Goal: Task Accomplishment & Management: Use online tool/utility

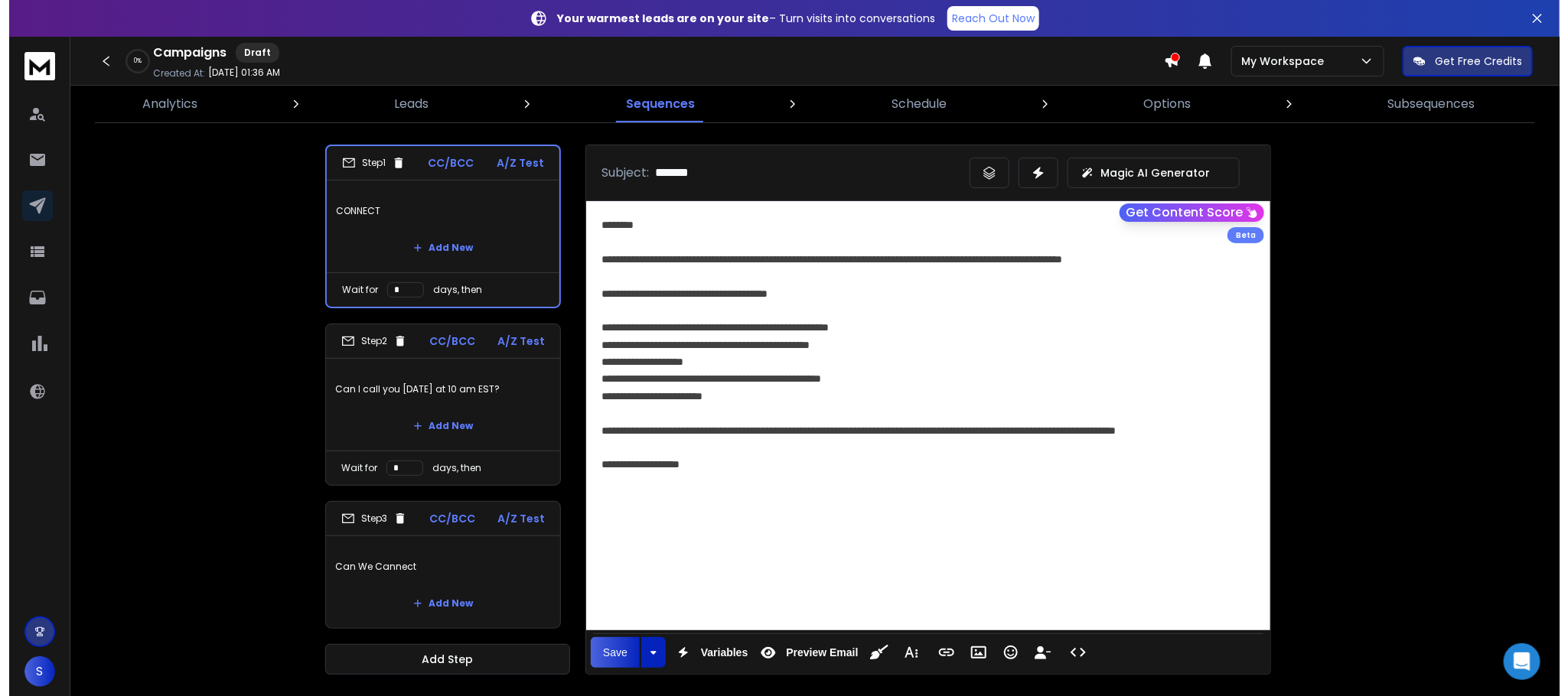
scroll to position [46, 0]
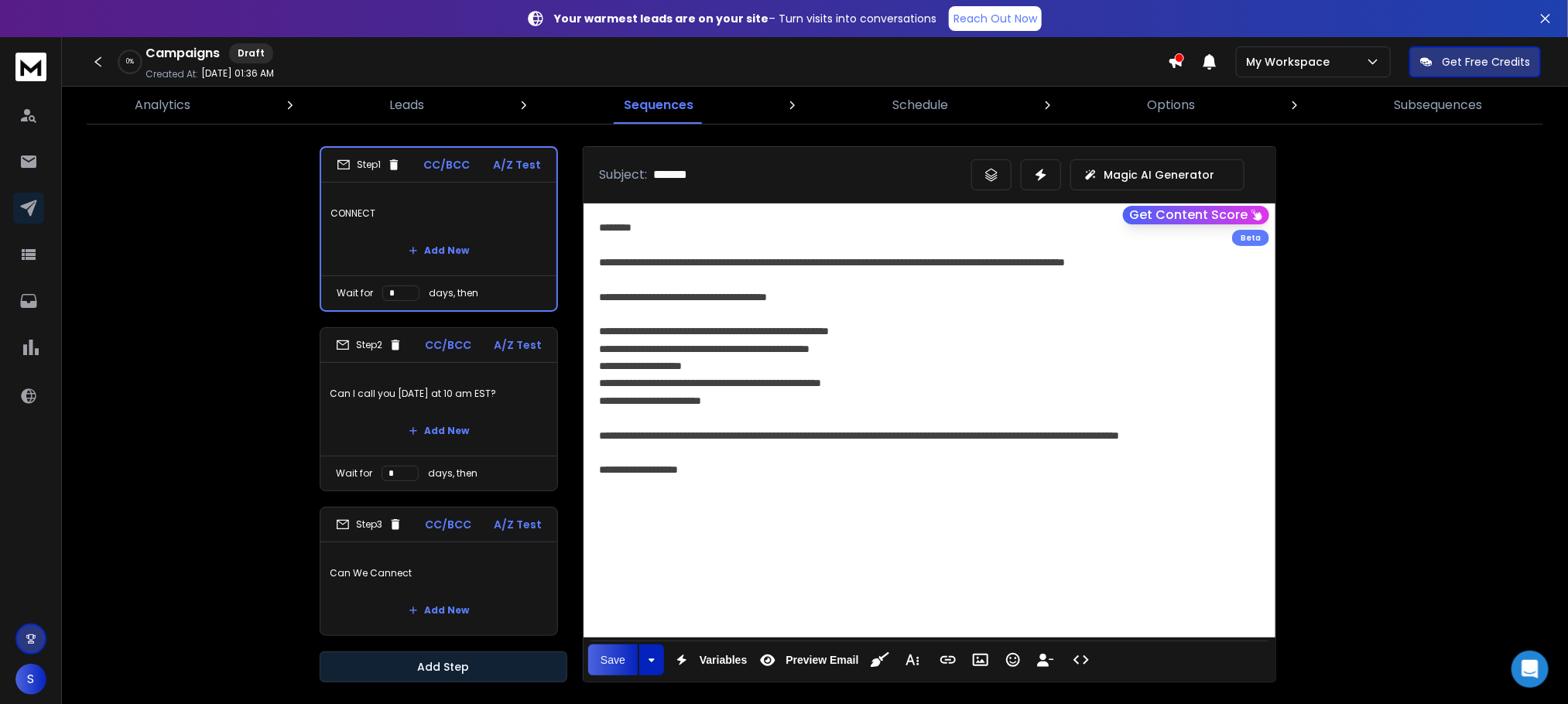
click at [478, 666] on button "Add Step" at bounding box center [443, 666] width 247 height 31
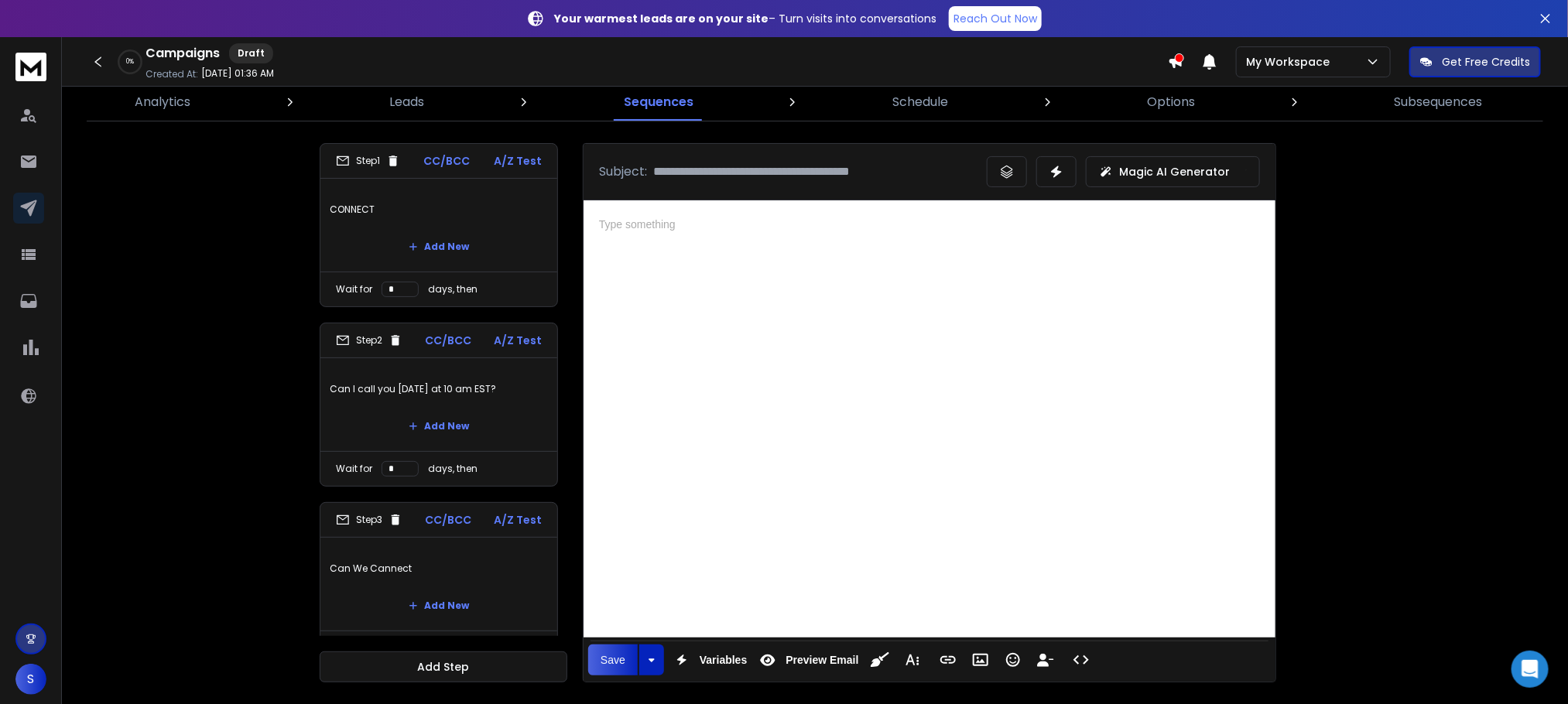
click at [691, 310] on div at bounding box center [929, 411] width 692 height 422
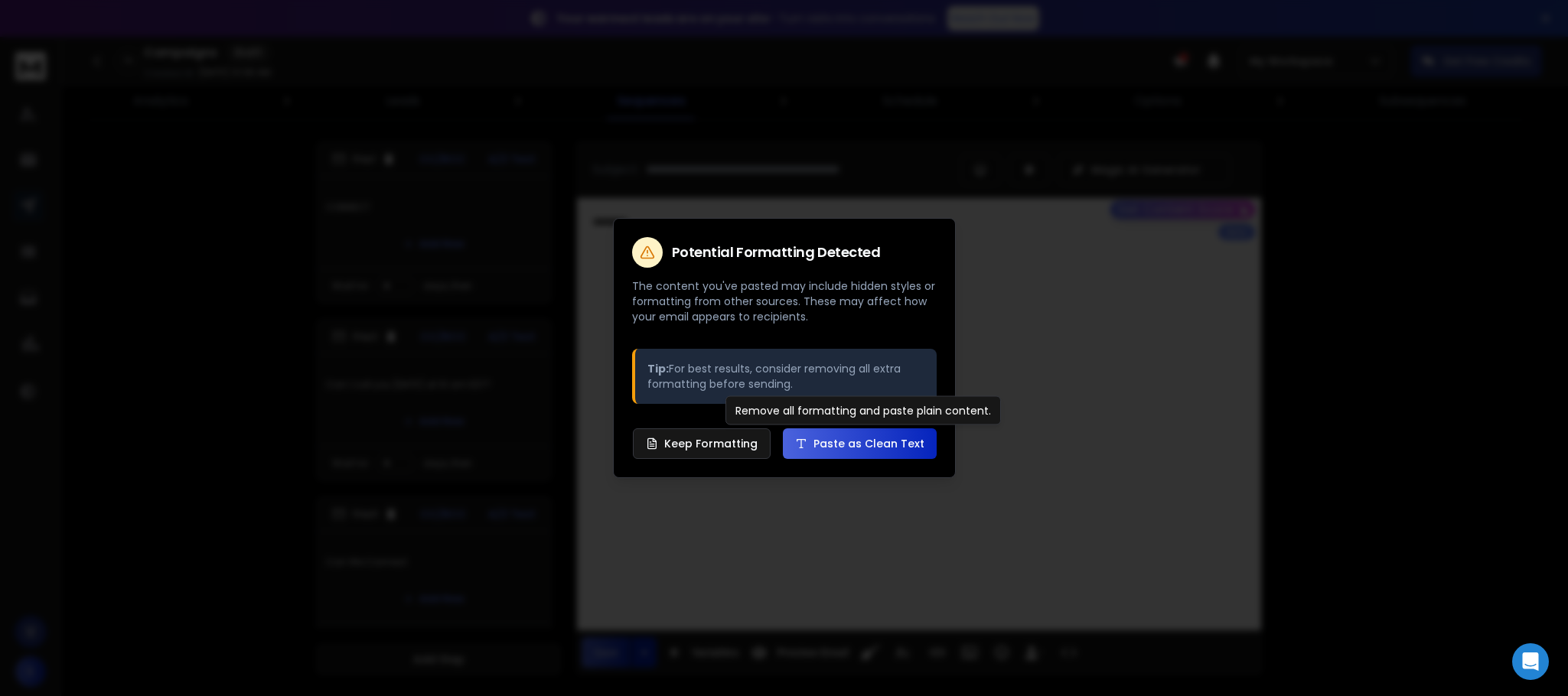
click at [829, 452] on button "Paste as Clean Text" at bounding box center [859, 443] width 154 height 31
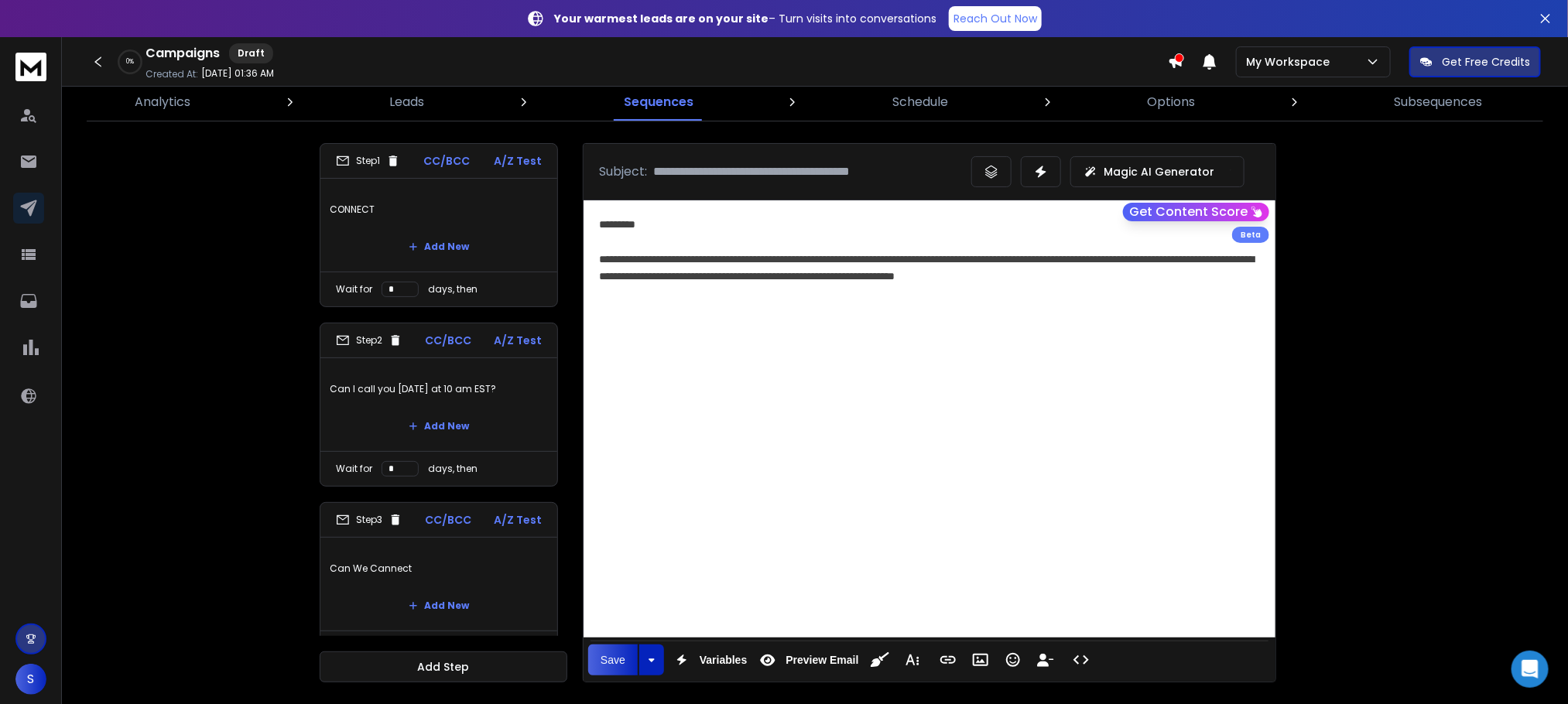
click at [729, 172] on input at bounding box center [804, 172] width 303 height 18
click at [1150, 168] on p "Magic AI Generator" at bounding box center [1159, 172] width 111 height 15
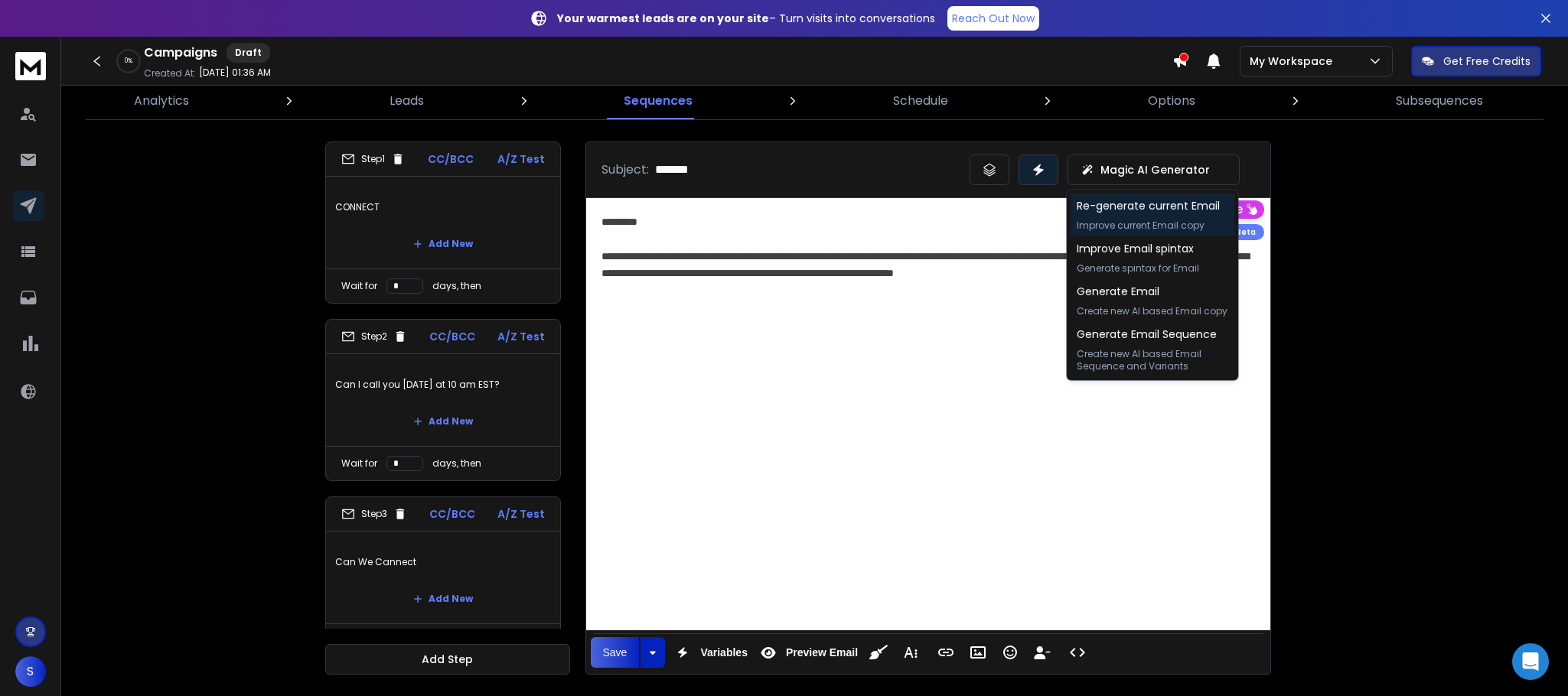
click at [1047, 167] on button "button" at bounding box center [1038, 170] width 39 height 31
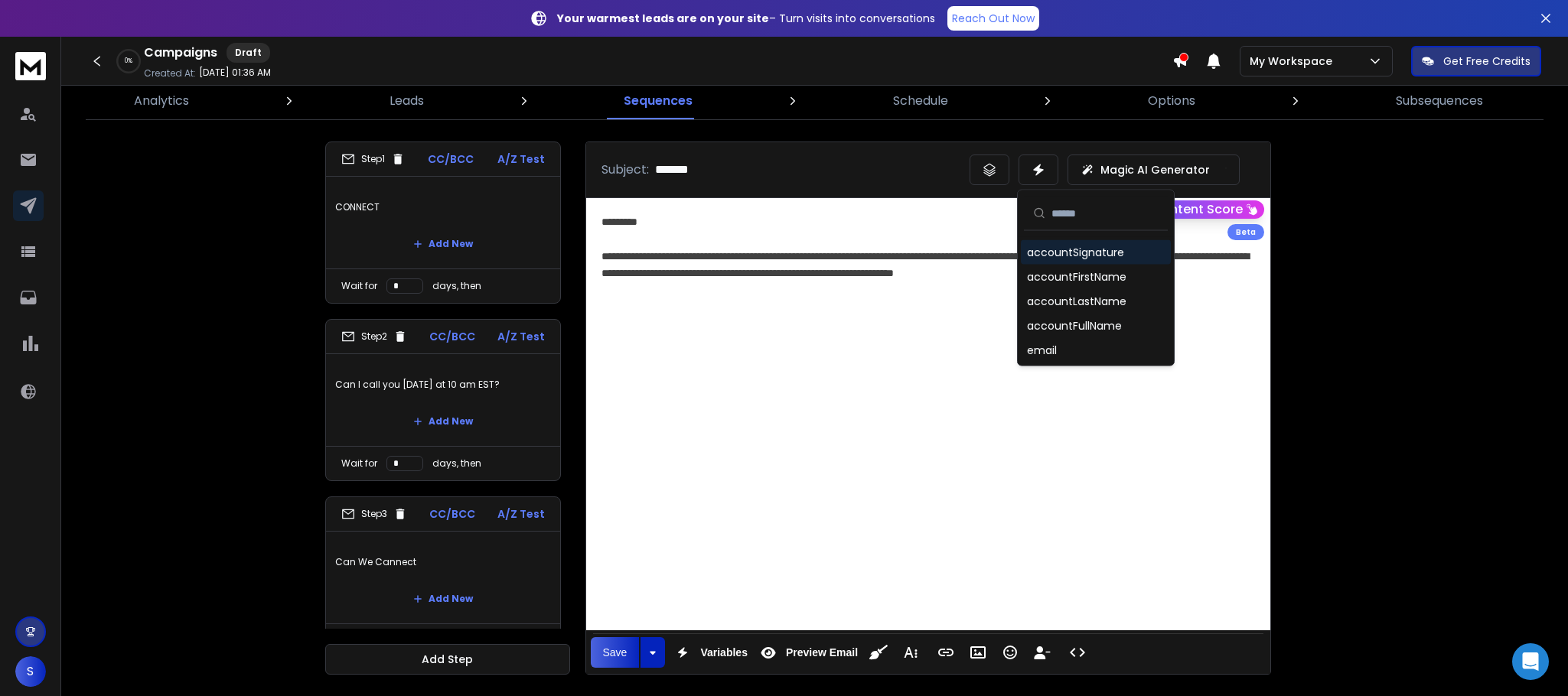
click at [1070, 256] on div "accountSignature" at bounding box center [1075, 252] width 97 height 15
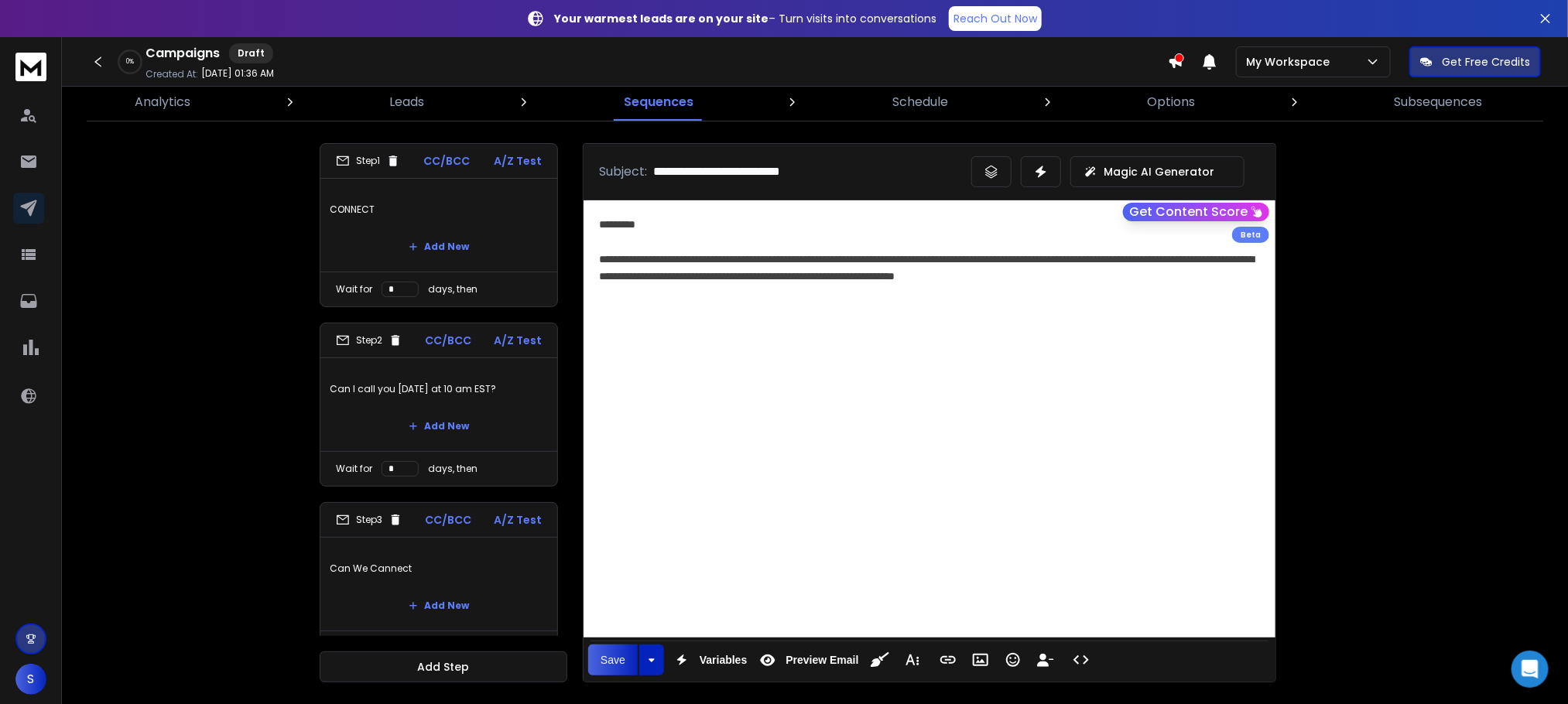
drag, startPoint x: 704, startPoint y: 172, endPoint x: 878, endPoint y: 172, distance: 174.0
click at [878, 172] on input "**********" at bounding box center [804, 172] width 303 height 18
type input "*******"
click at [630, 304] on div "**********" at bounding box center [929, 411] width 692 height 422
click at [1162, 274] on div "**********" at bounding box center [929, 268] width 660 height 35
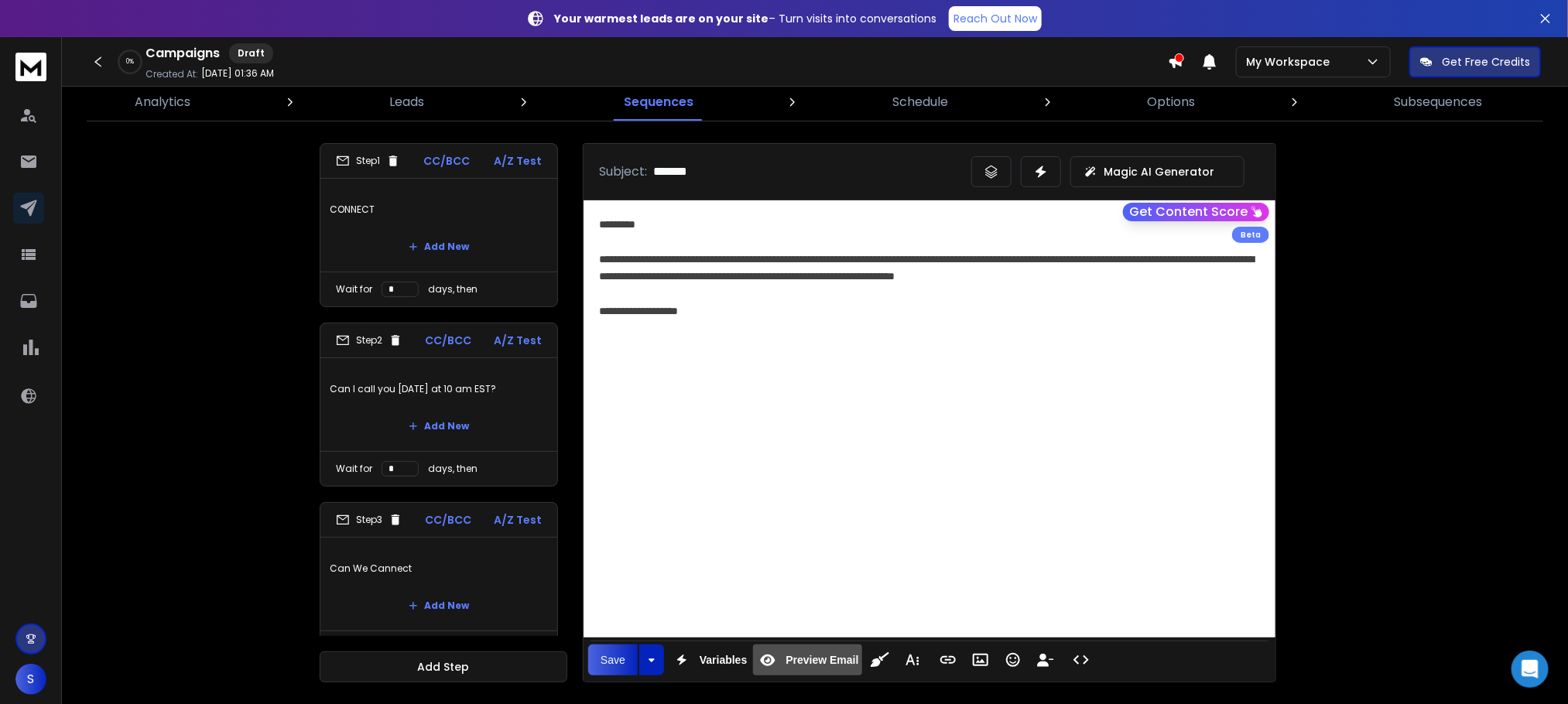
click at [833, 652] on div "Preview Email" at bounding box center [807, 661] width 109 height 26
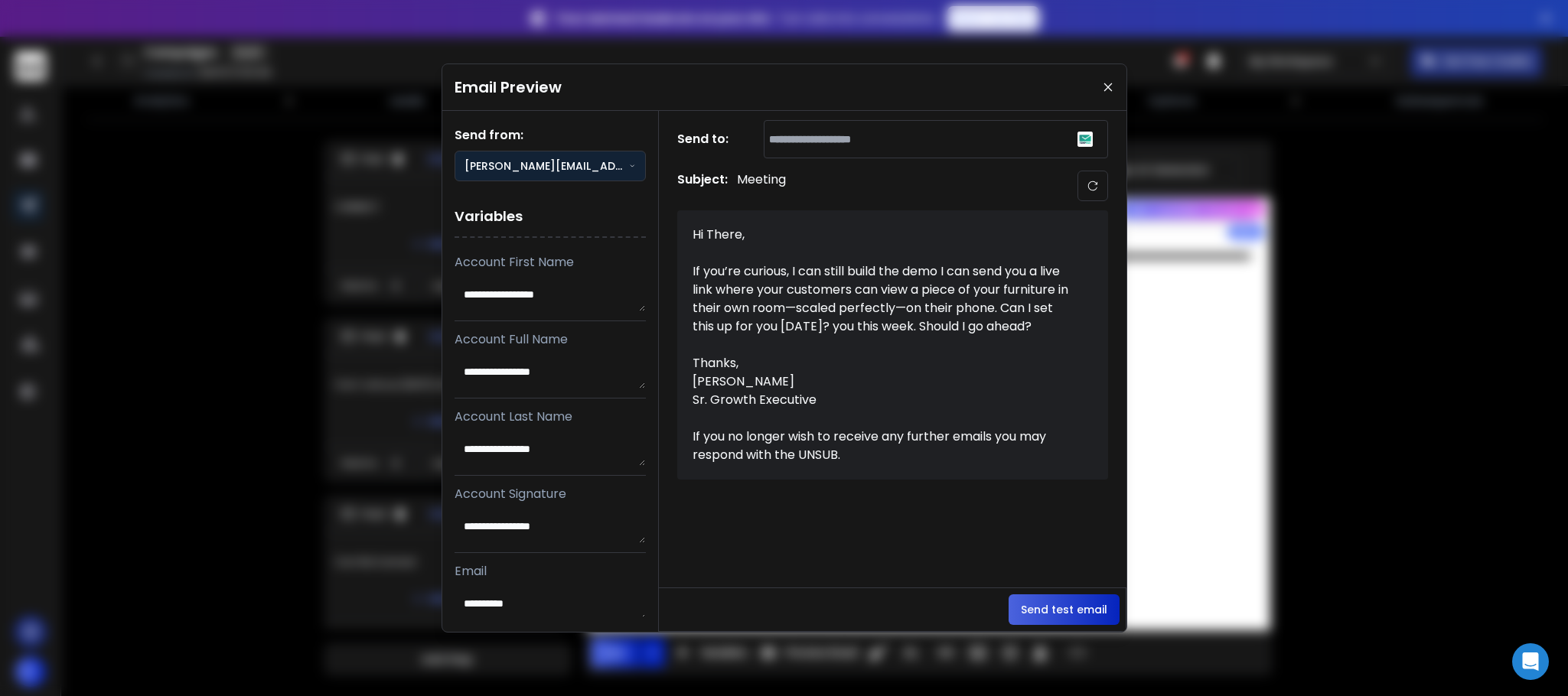
click at [517, 168] on p "[PERSON_NAME][EMAIL_ADDRESS][PERSON_NAME][DOMAIN_NAME]" at bounding box center [547, 166] width 165 height 15
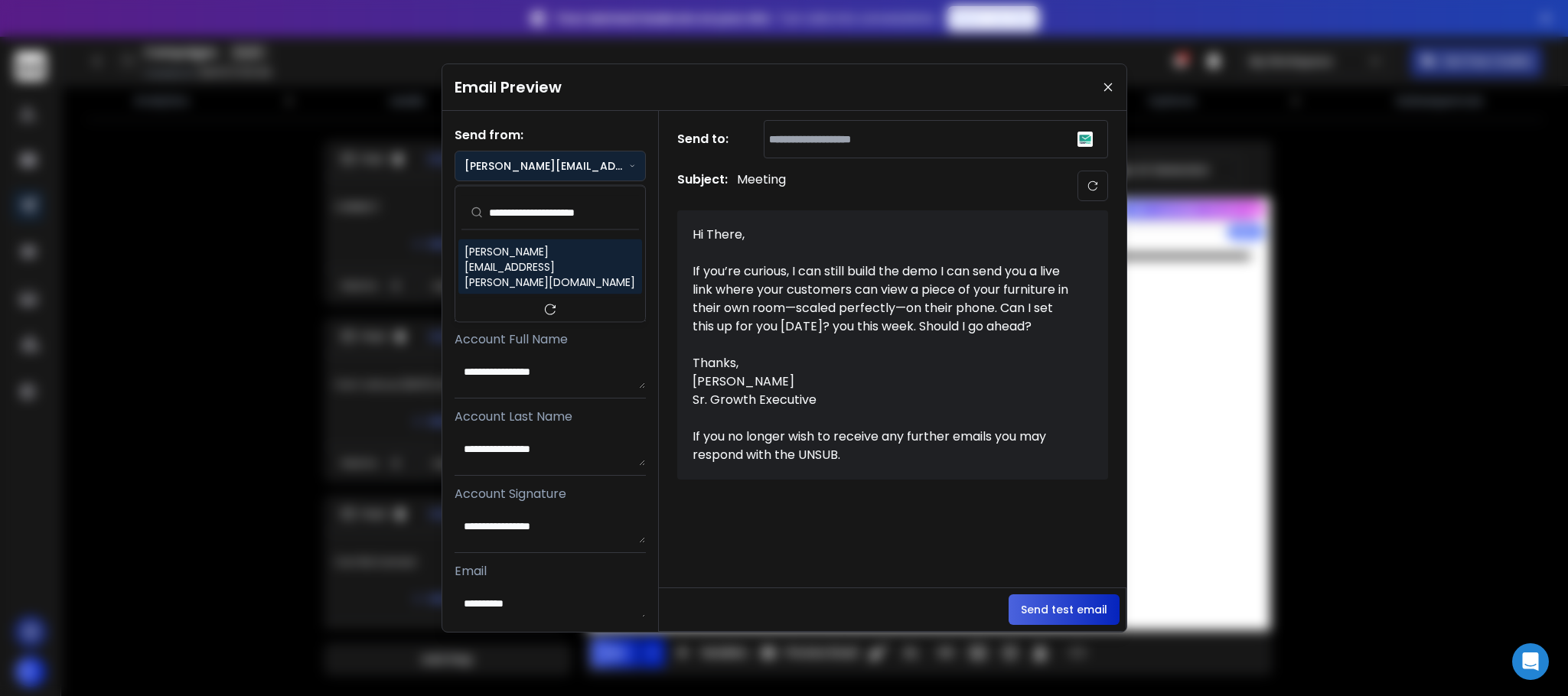
type input "**********"
click at [544, 174] on button "[PERSON_NAME][EMAIL_ADDRESS][PERSON_NAME][DOMAIN_NAME]" at bounding box center [550, 166] width 191 height 31
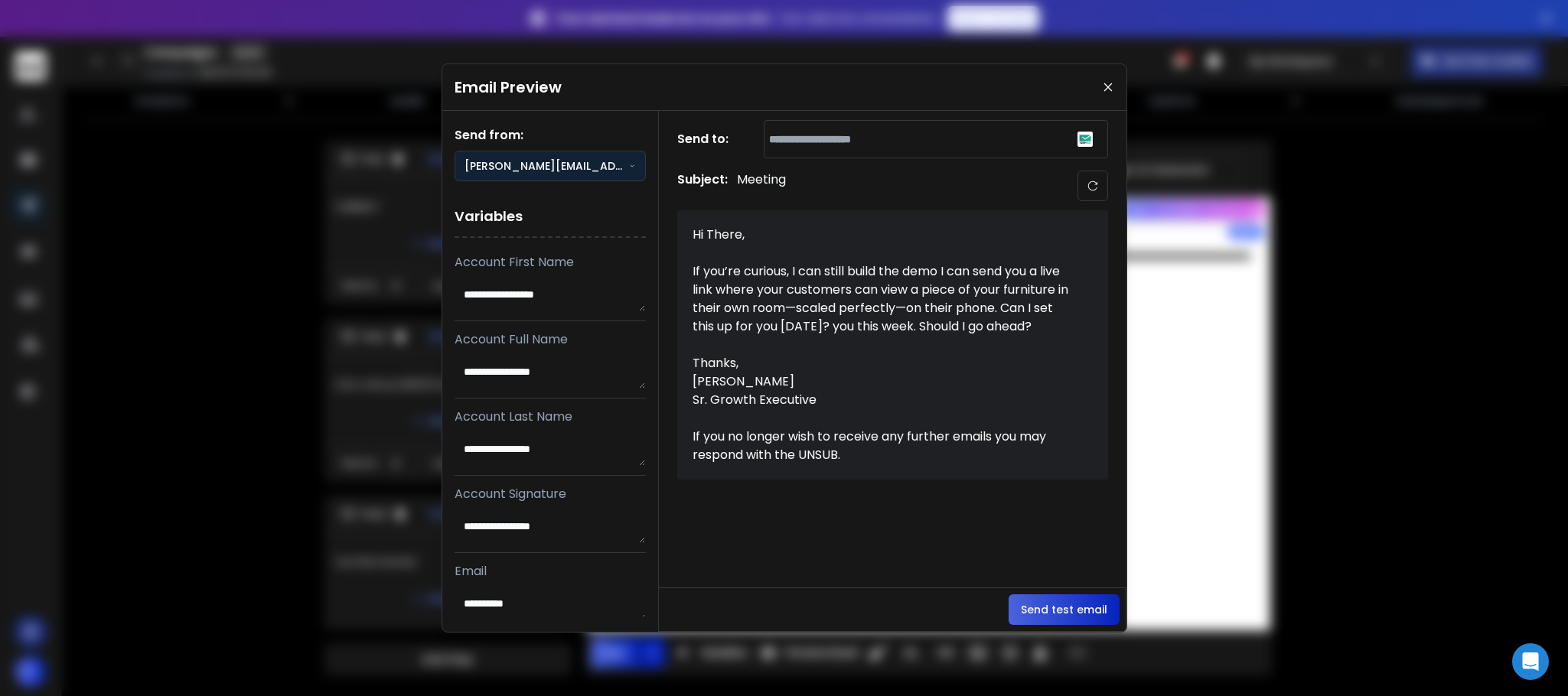
click at [544, 174] on button "[PERSON_NAME][EMAIL_ADDRESS][PERSON_NAME][DOMAIN_NAME]" at bounding box center [550, 166] width 191 height 31
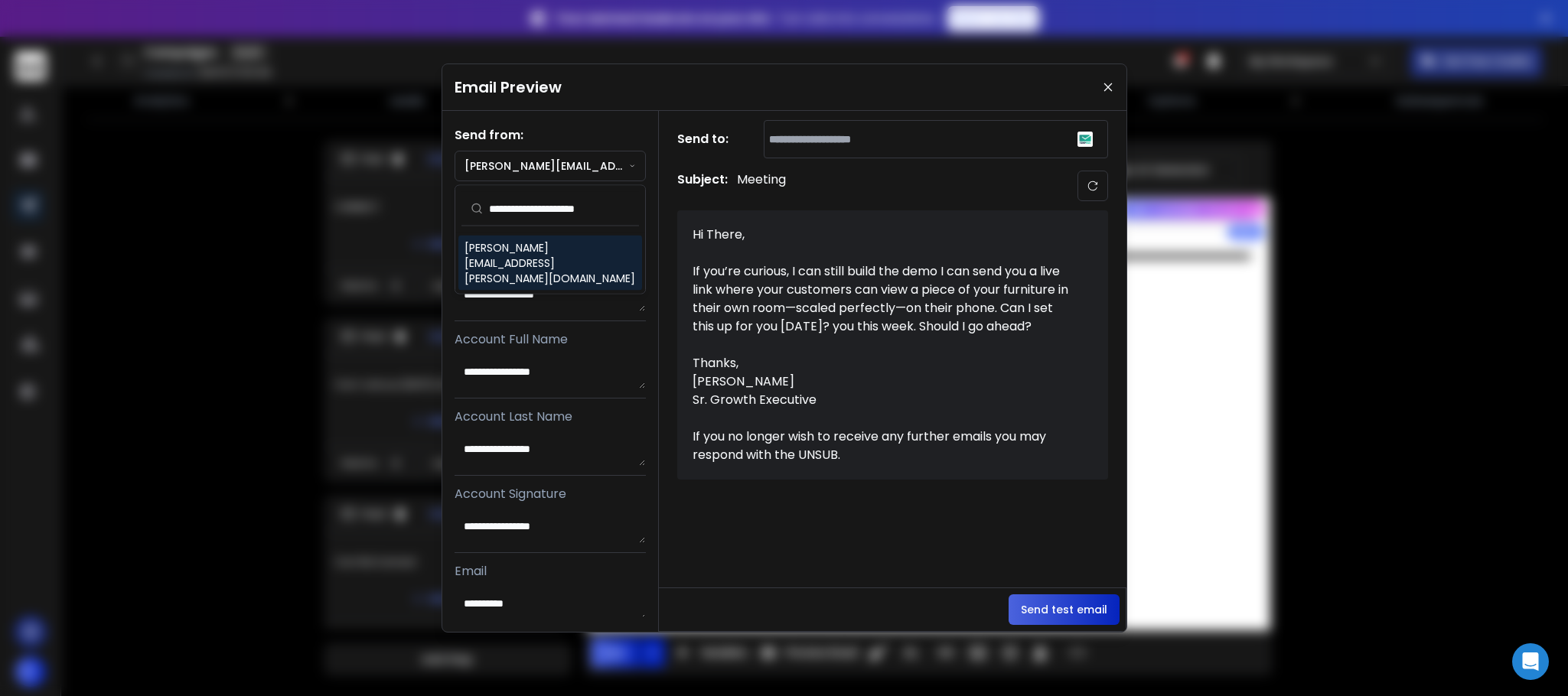
type input "**********"
click at [542, 241] on div "[PERSON_NAME][EMAIL_ADDRESS][PERSON_NAME][DOMAIN_NAME]" at bounding box center [550, 263] width 171 height 46
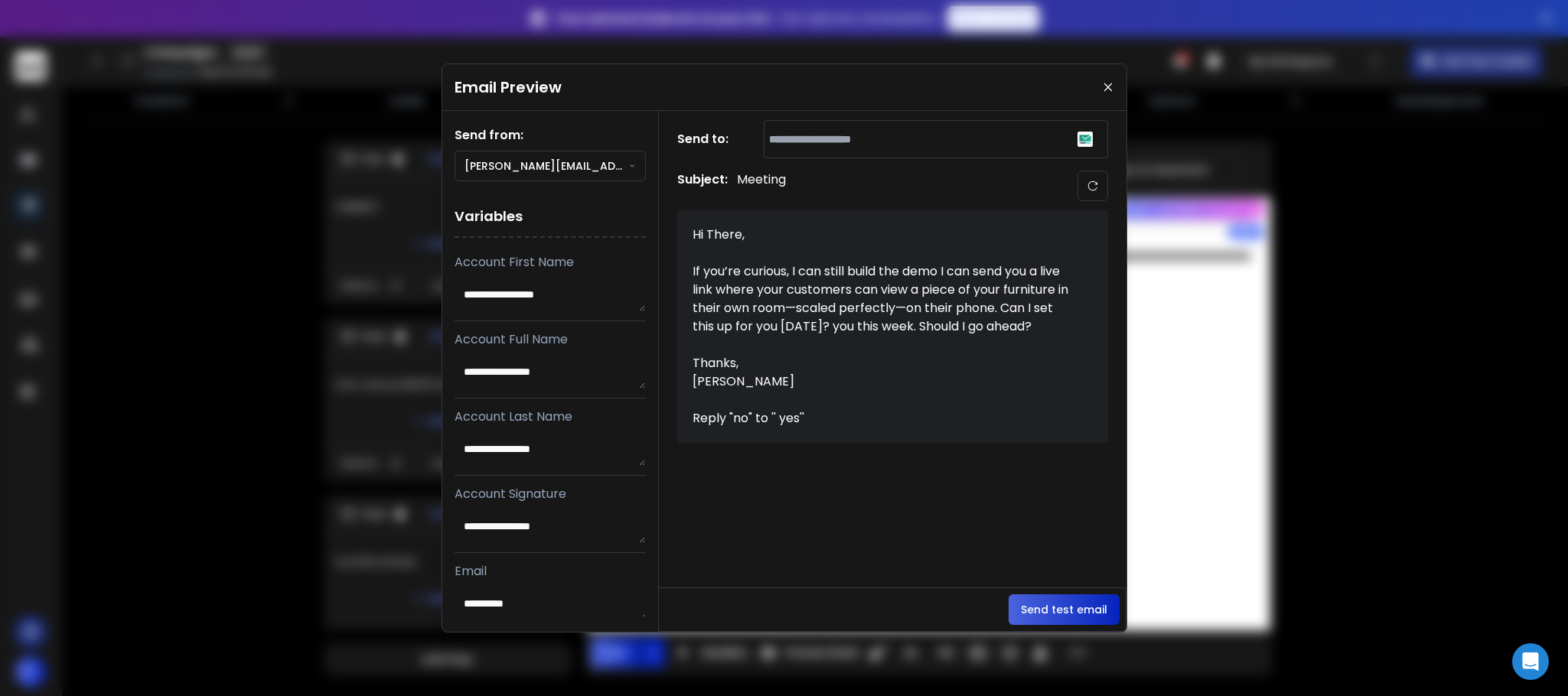
click at [886, 137] on input at bounding box center [935, 139] width 334 height 28
click at [1046, 599] on button "Send test email" at bounding box center [1064, 609] width 111 height 31
click at [1102, 81] on icon at bounding box center [1108, 88] width 13 height 13
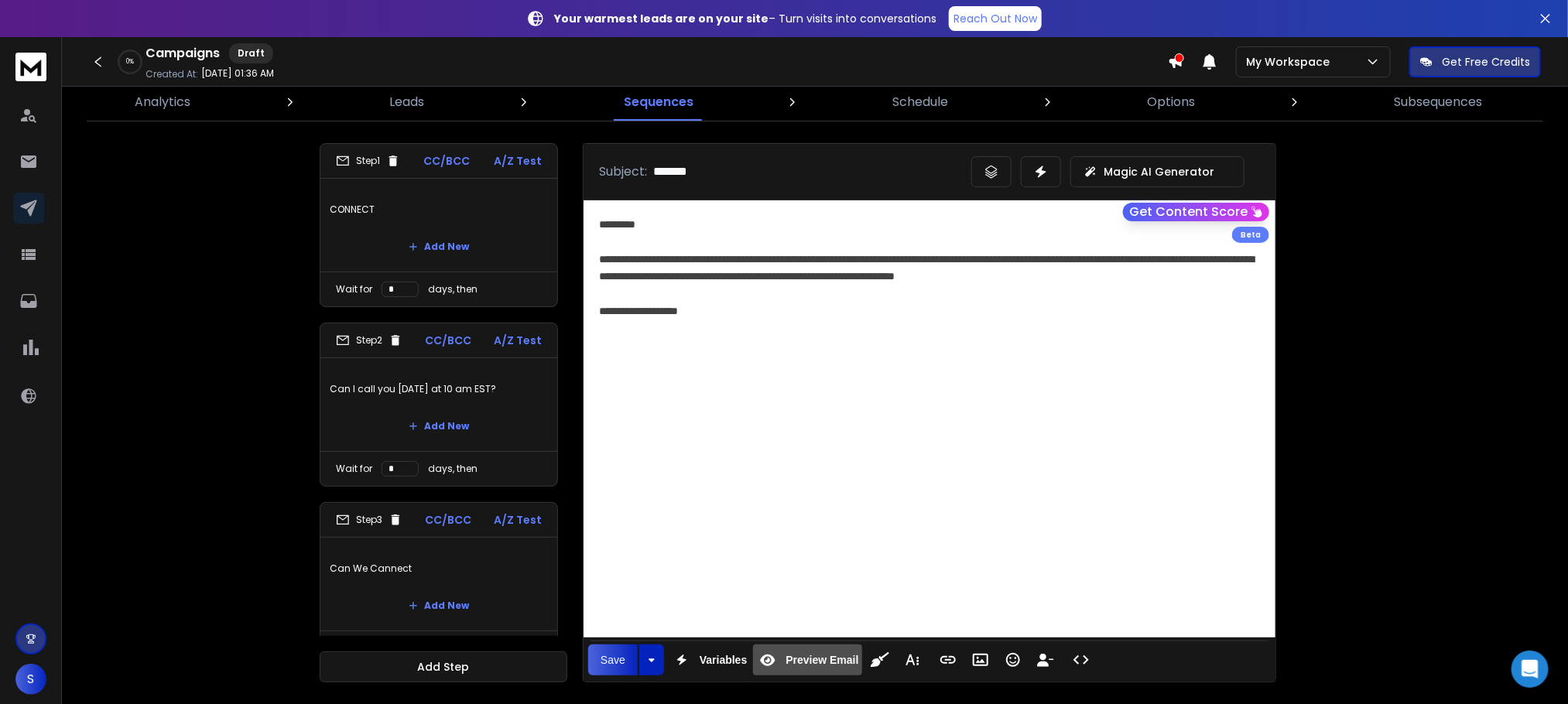
click at [826, 655] on span "Preview Email" at bounding box center [822, 660] width 79 height 13
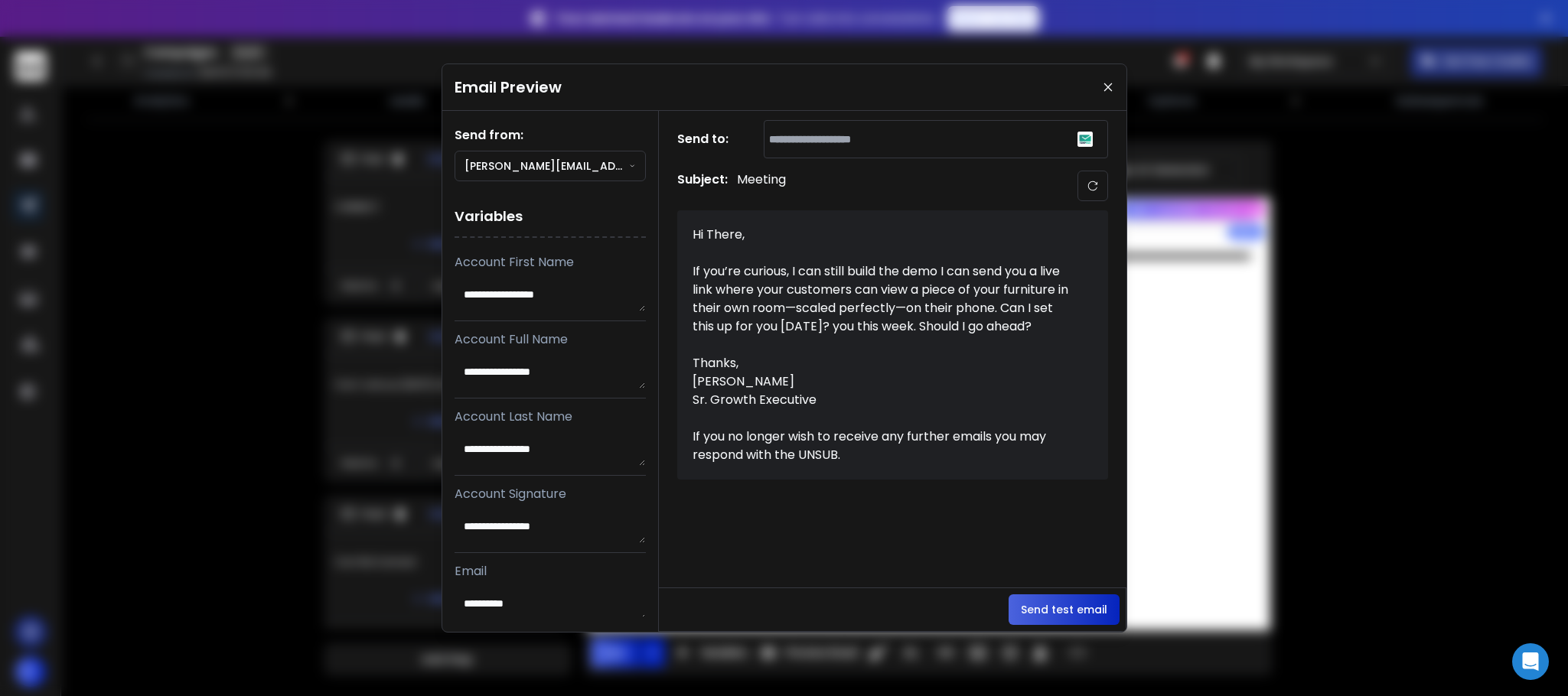
click at [849, 132] on input at bounding box center [935, 139] width 334 height 28
click at [553, 161] on p "[PERSON_NAME][EMAIL_ADDRESS][PERSON_NAME][DOMAIN_NAME]" at bounding box center [547, 166] width 165 height 15
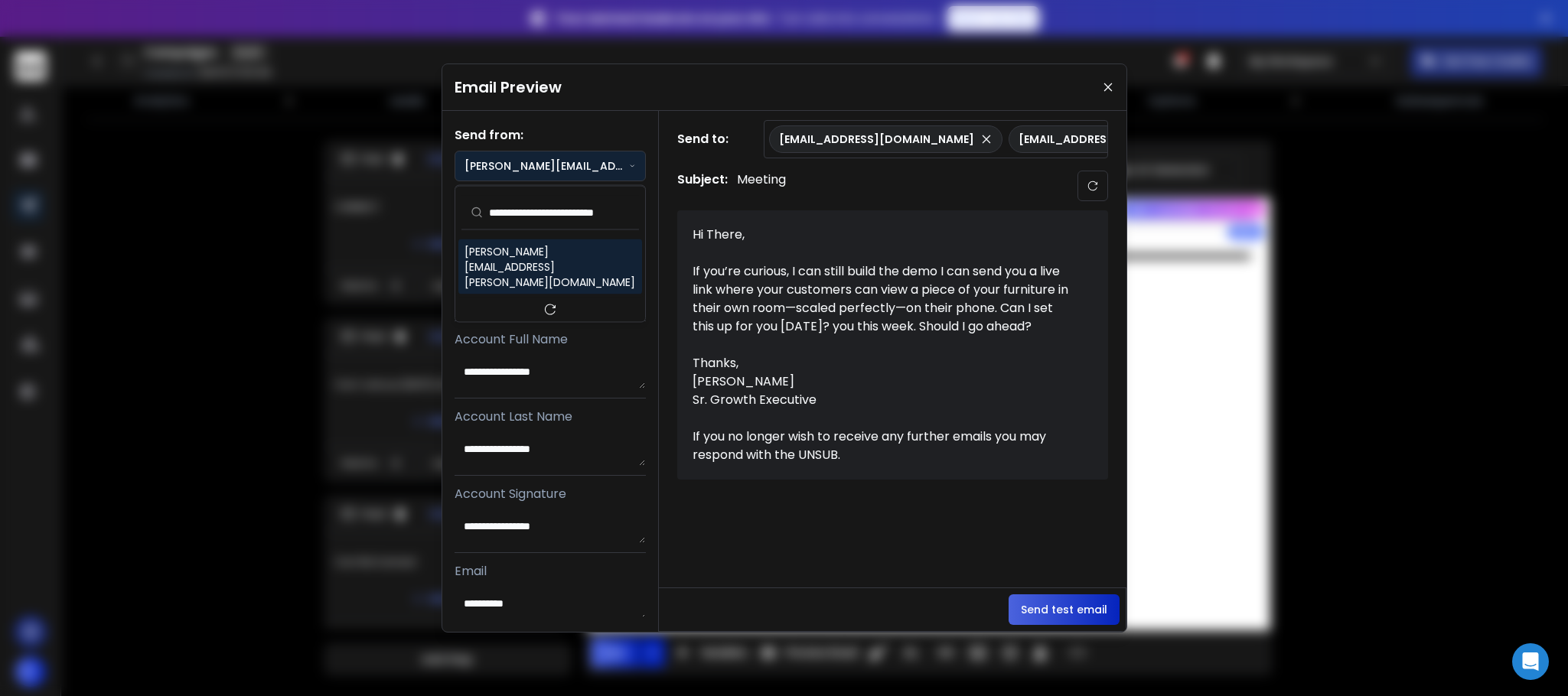
scroll to position [0, 13]
type input "**********"
click at [554, 253] on div "[PERSON_NAME][EMAIL_ADDRESS][PERSON_NAME][DOMAIN_NAME]" at bounding box center [550, 262] width 171 height 46
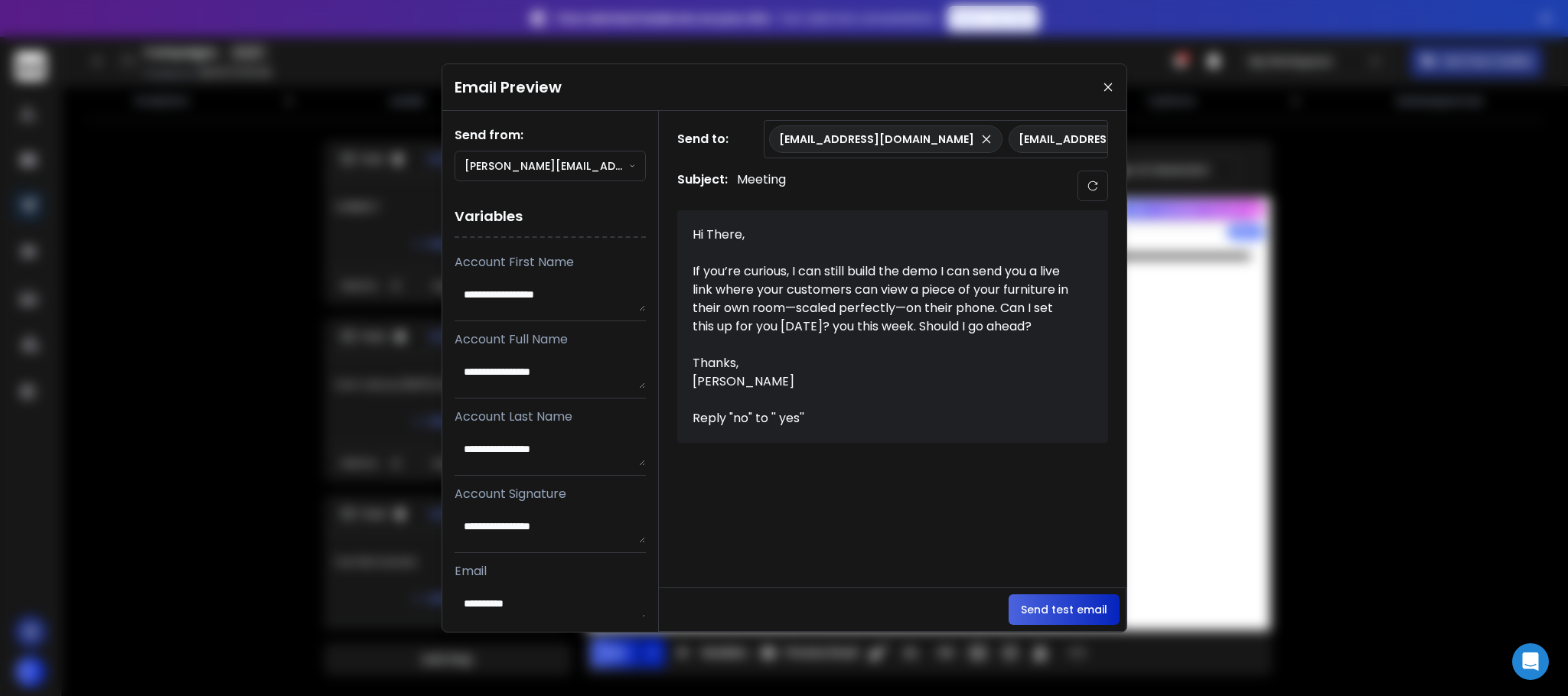
click at [1061, 608] on button "Send test email" at bounding box center [1064, 609] width 111 height 31
click at [1095, 599] on button "Send test email" at bounding box center [1064, 609] width 111 height 31
click at [1113, 83] on div "Email Preview" at bounding box center [784, 87] width 684 height 46
click at [1112, 85] on icon at bounding box center [1108, 88] width 13 height 13
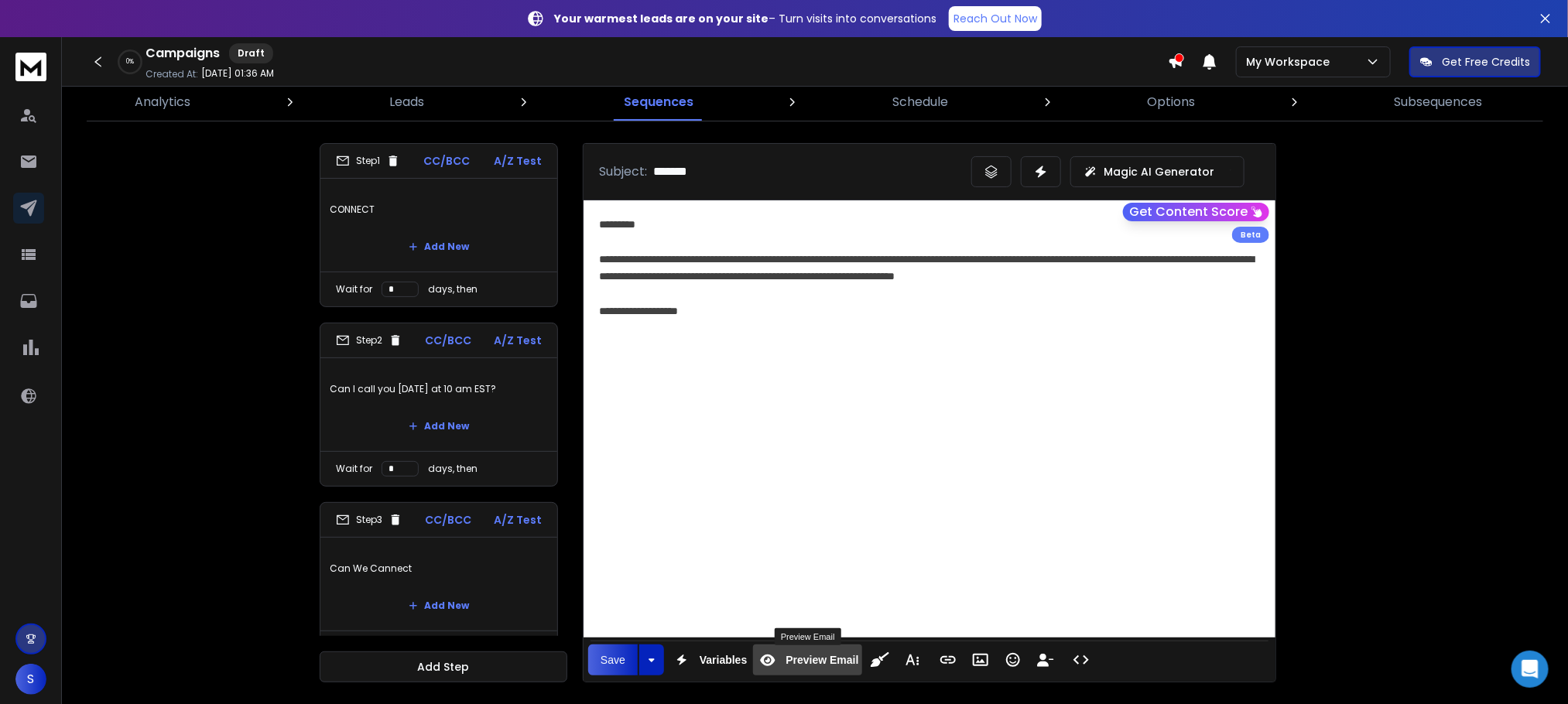
click at [831, 646] on button "Preview Email Preview Email" at bounding box center [807, 660] width 109 height 31
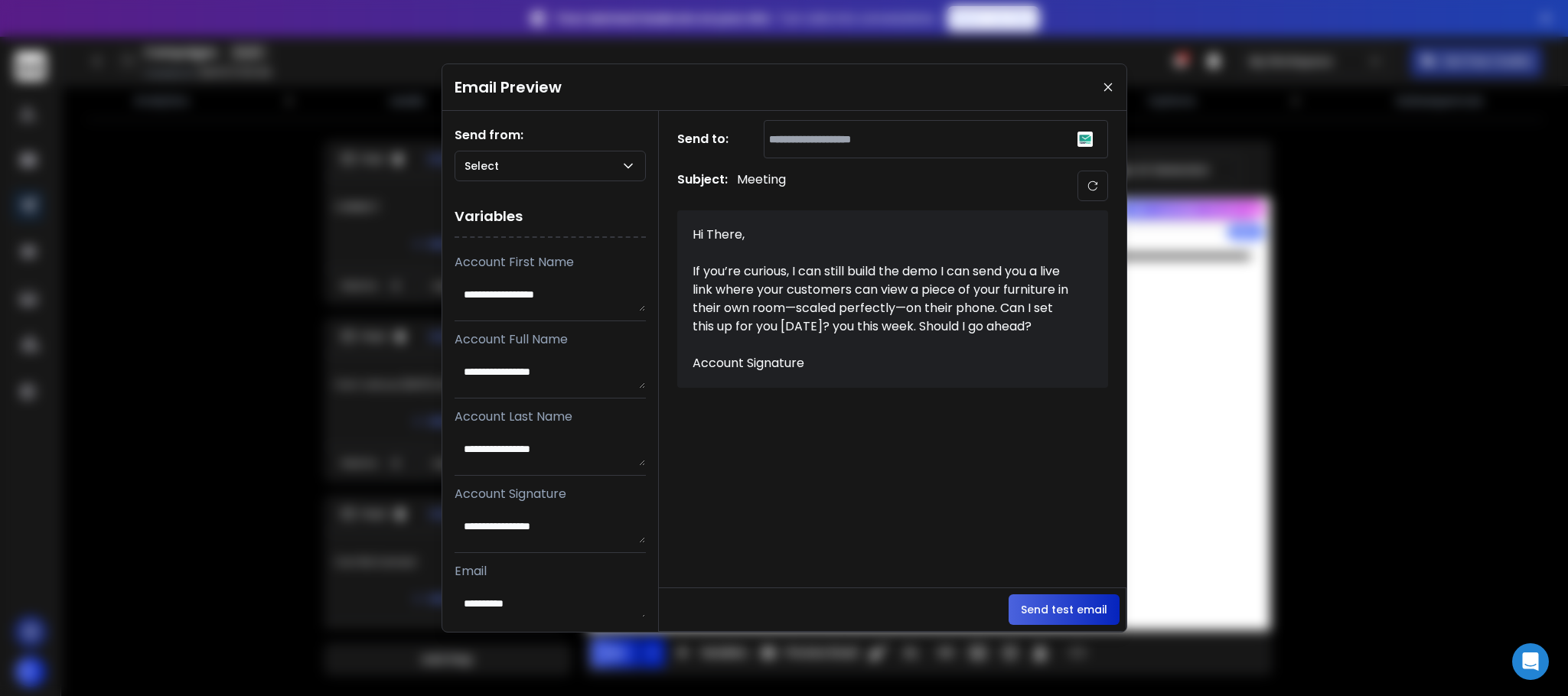
click at [836, 142] on input at bounding box center [935, 139] width 334 height 28
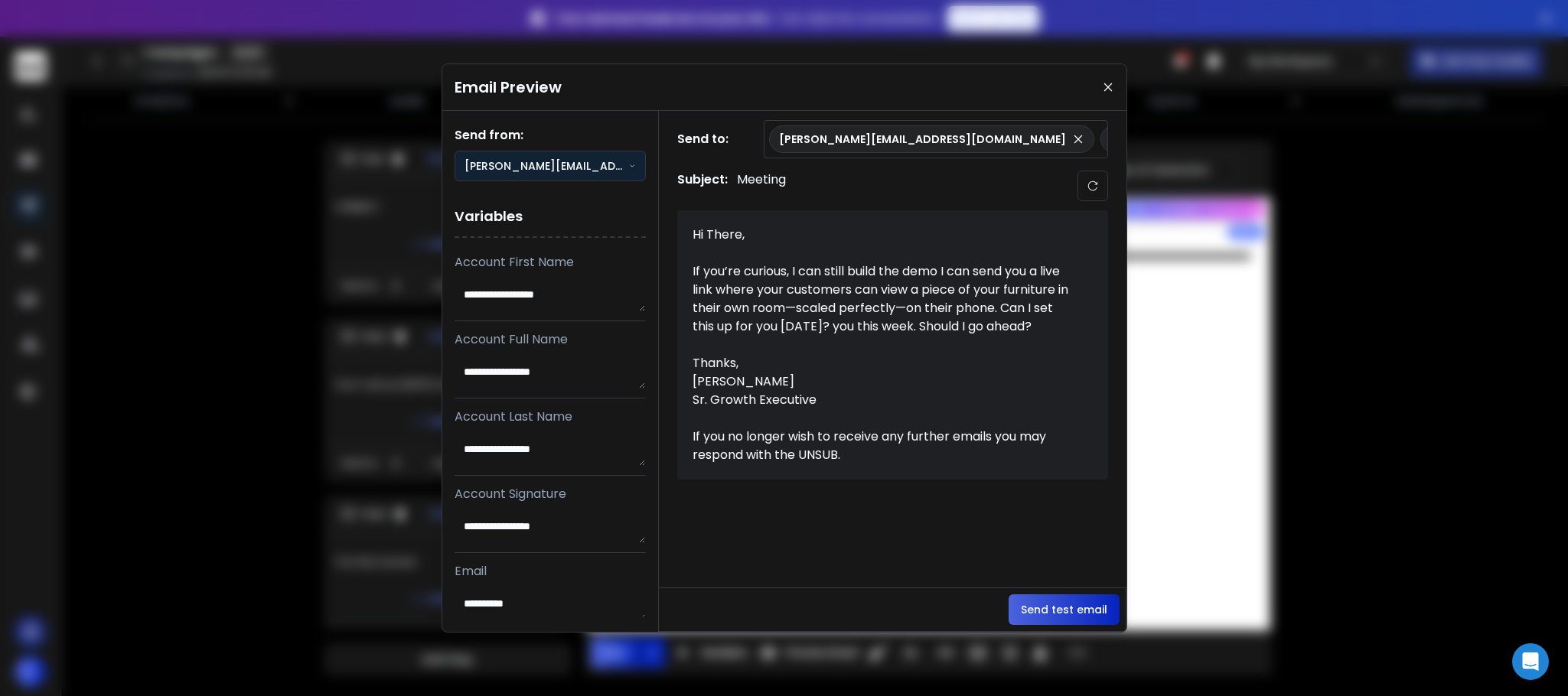
click at [565, 164] on p "[PERSON_NAME][EMAIL_ADDRESS][PERSON_NAME][DOMAIN_NAME]" at bounding box center [547, 166] width 165 height 15
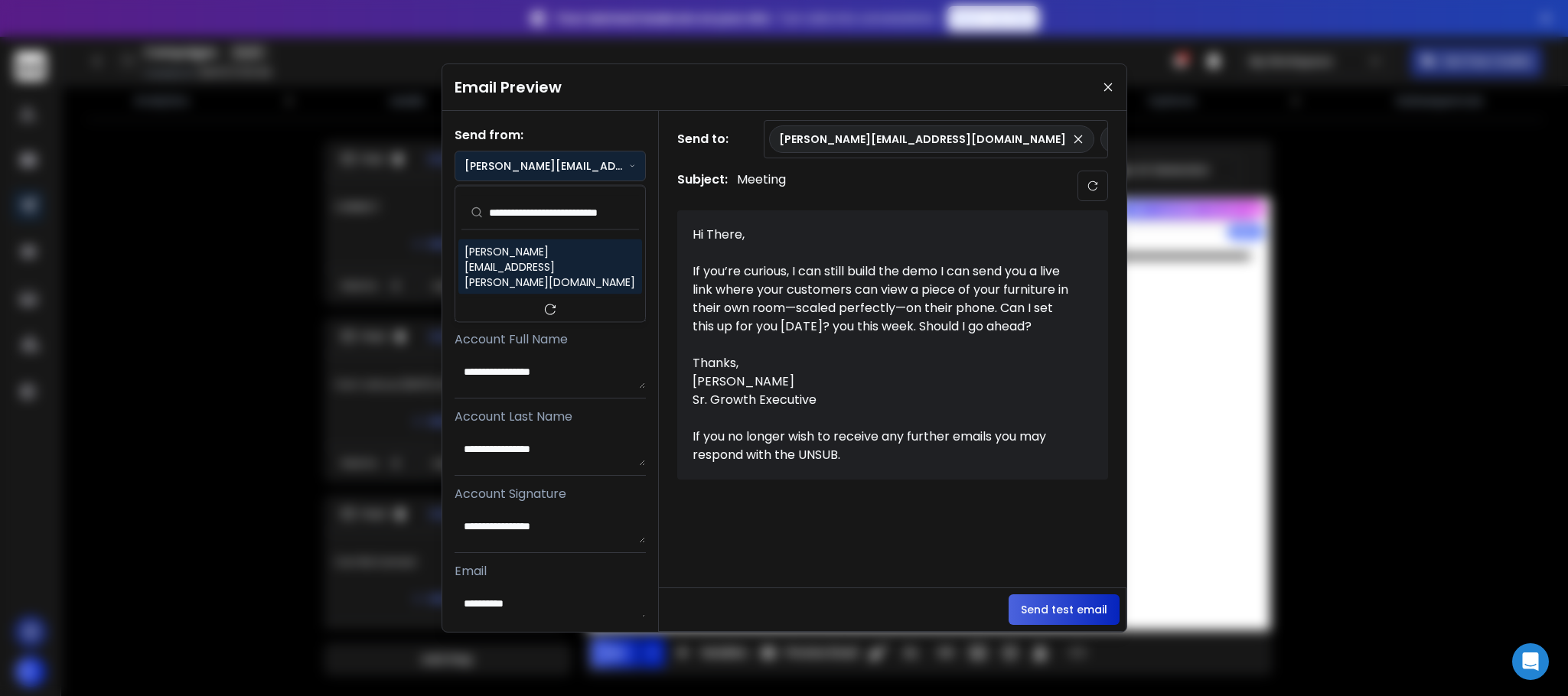
scroll to position [0, 8]
type input "**********"
click at [558, 253] on div "[PERSON_NAME][EMAIL_ADDRESS][PERSON_NAME][DOMAIN_NAME]" at bounding box center [550, 262] width 171 height 46
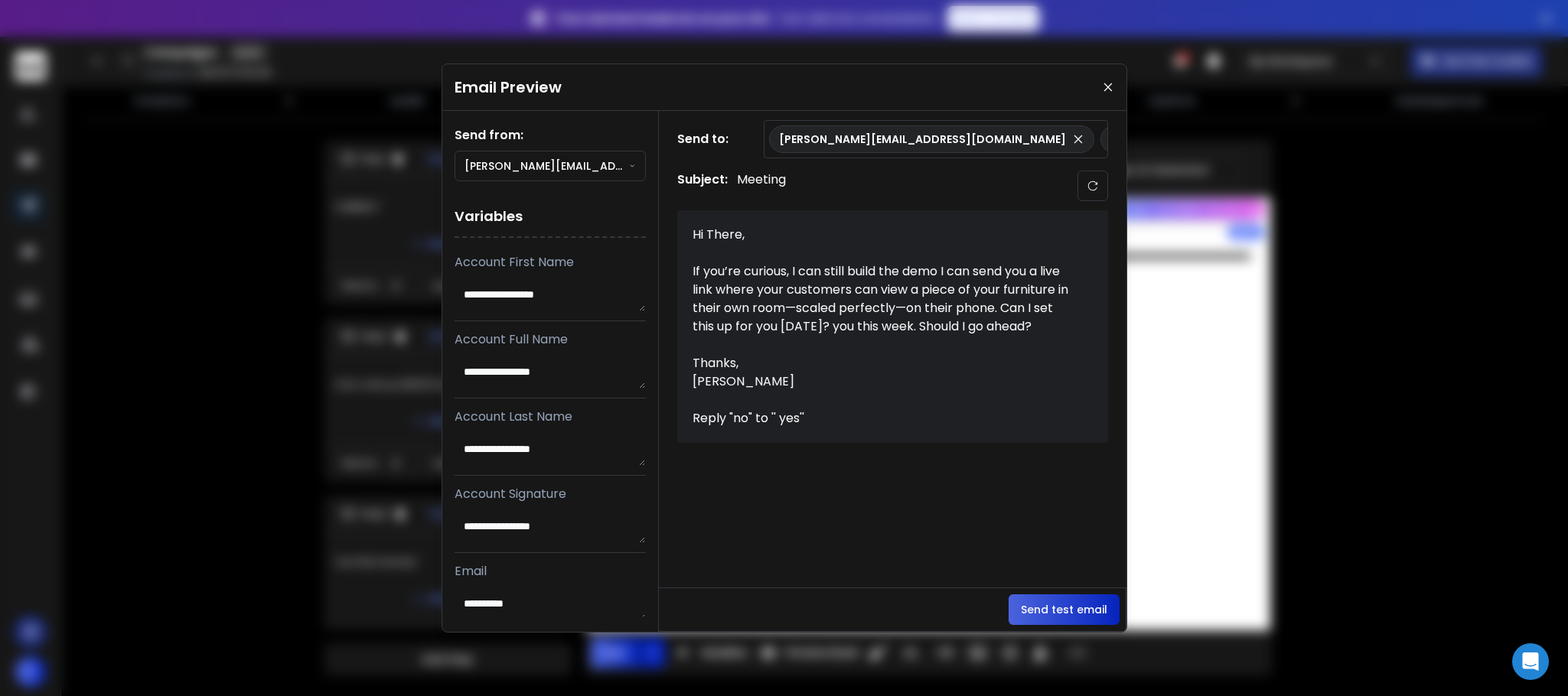
click at [1068, 616] on button "Send test email" at bounding box center [1064, 609] width 111 height 31
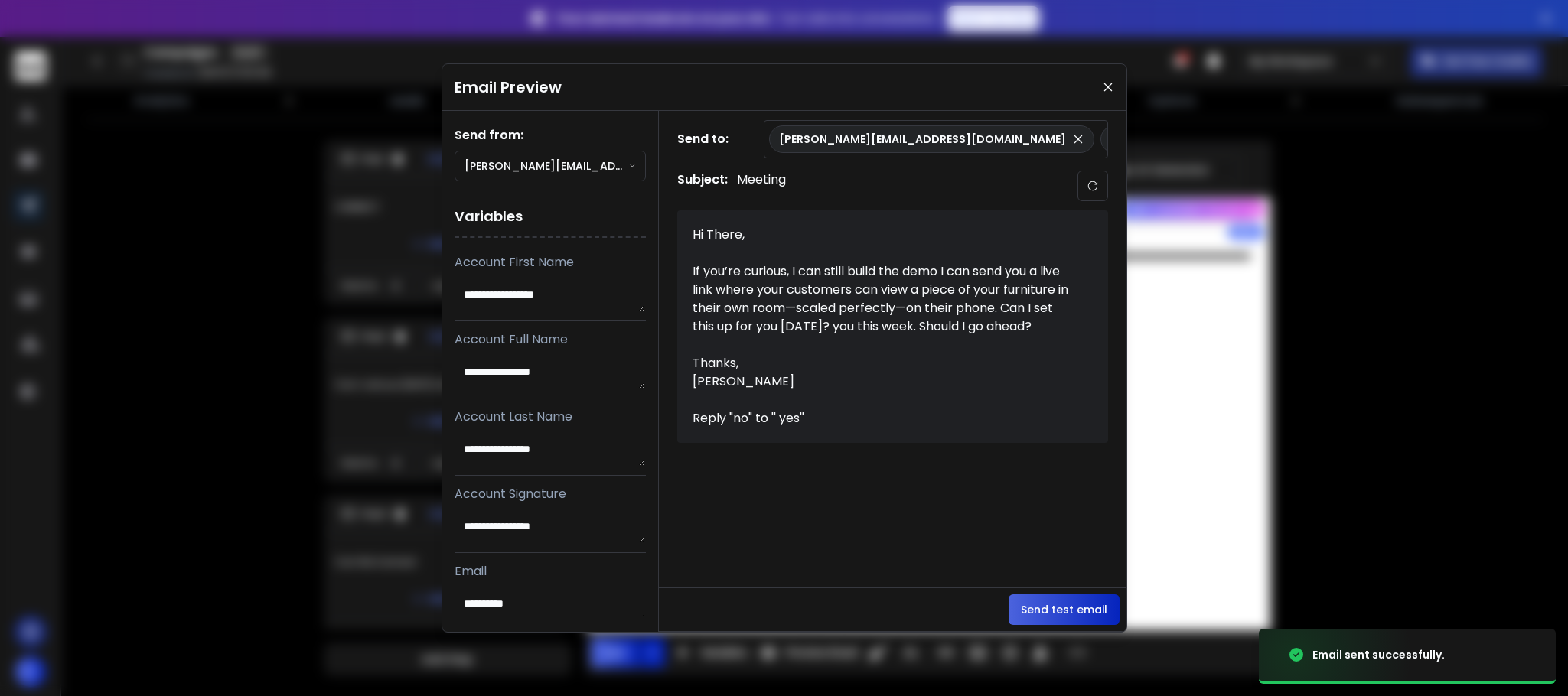
click at [1107, 94] on div "Email Preview" at bounding box center [784, 87] width 684 height 46
click at [1106, 88] on icon at bounding box center [1107, 87] width 9 height 9
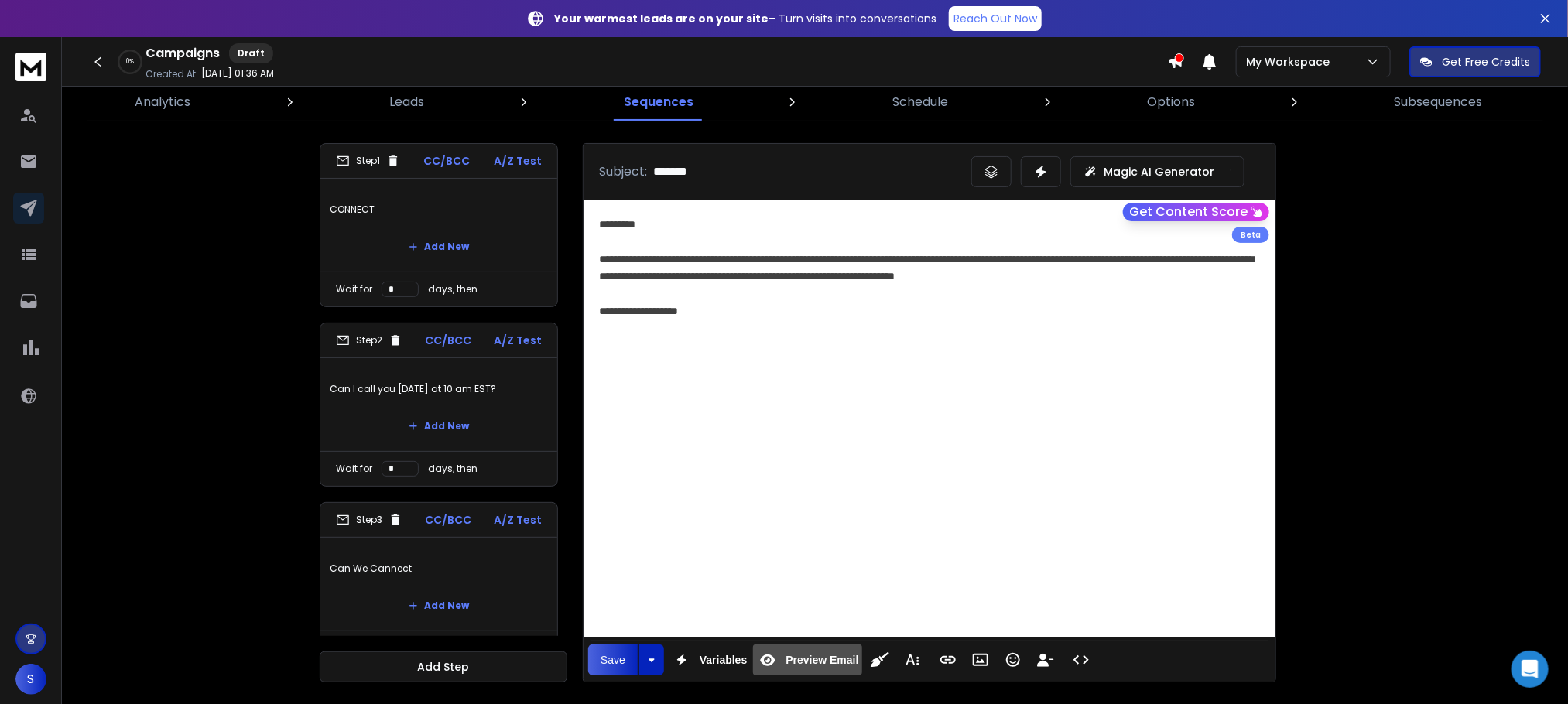
click at [825, 648] on div "Preview Email" at bounding box center [807, 661] width 109 height 26
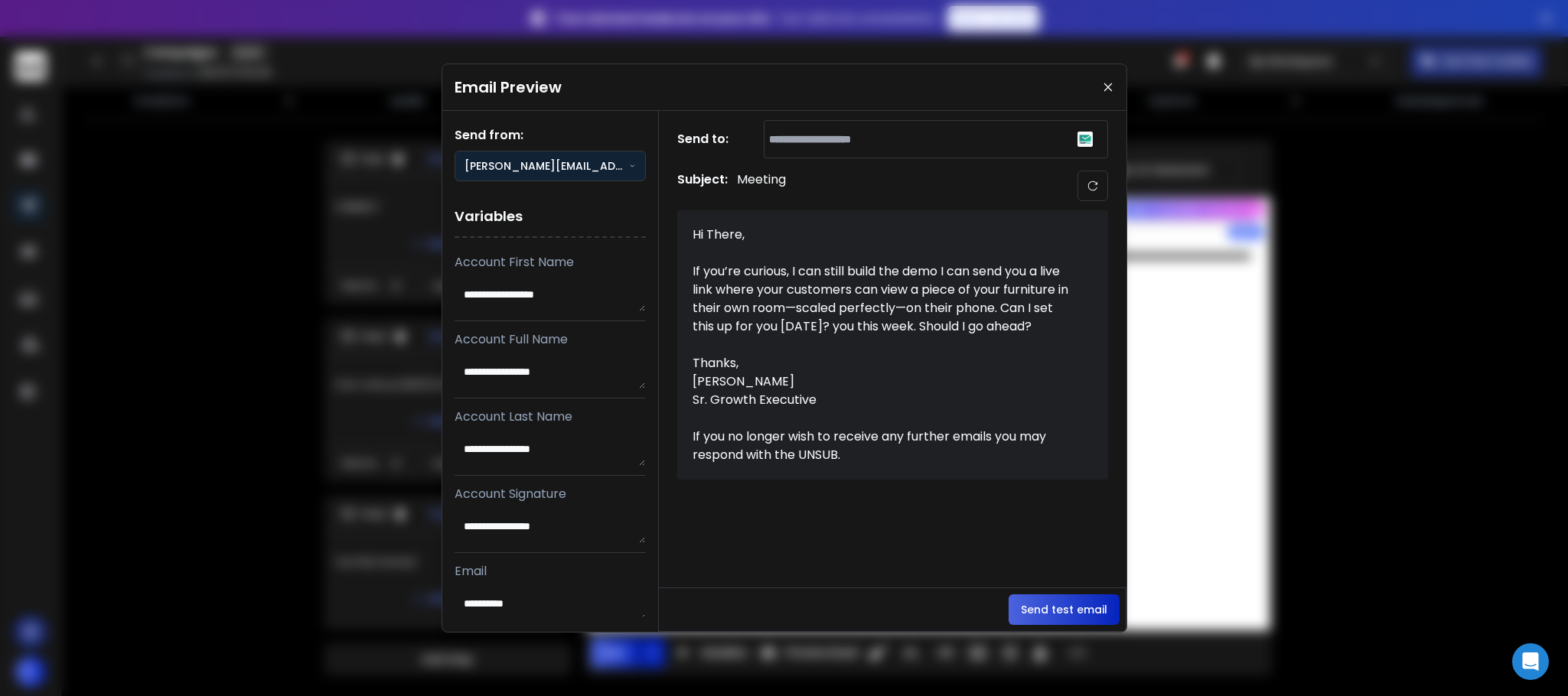
click at [542, 156] on button "[PERSON_NAME][EMAIL_ADDRESS][PERSON_NAME][DOMAIN_NAME]" at bounding box center [550, 166] width 191 height 31
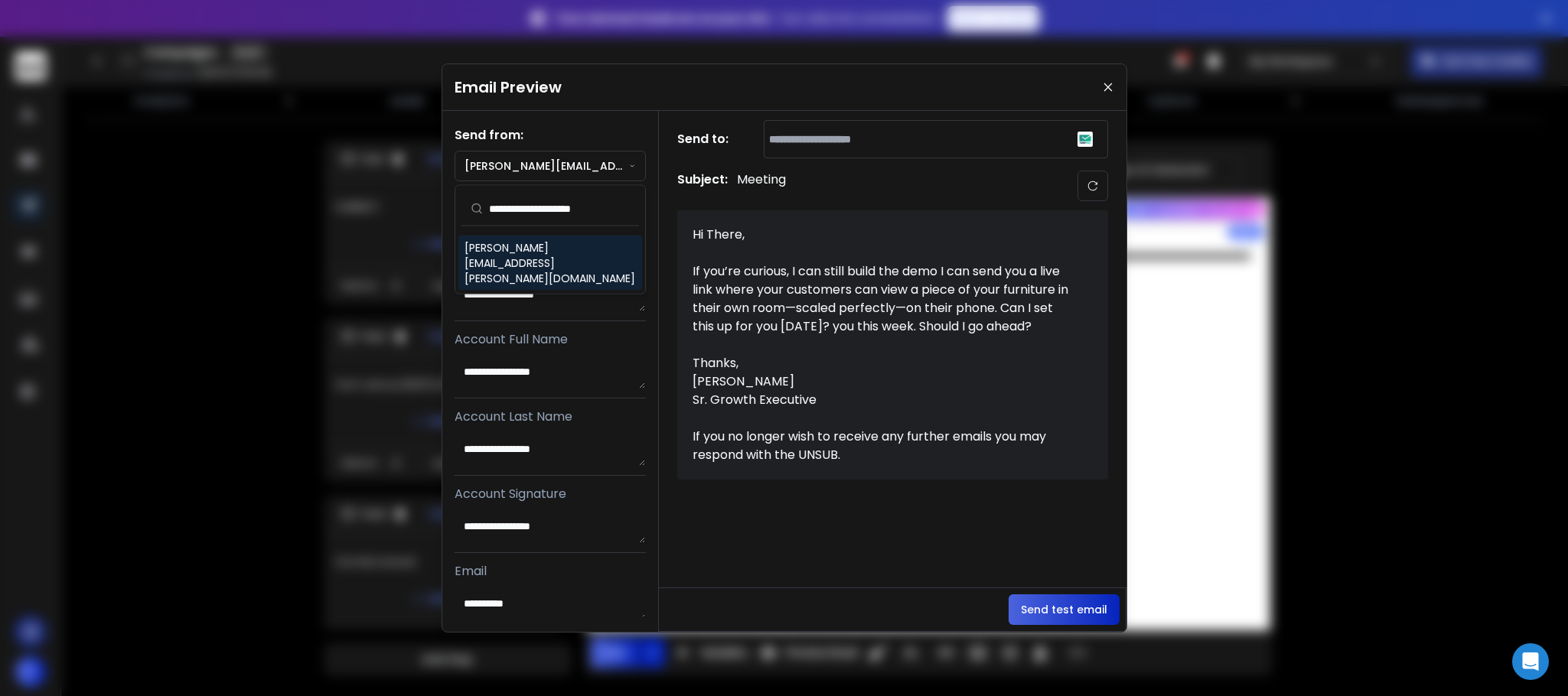
type input "**********"
click at [549, 253] on div "[PERSON_NAME][EMAIL_ADDRESS][PERSON_NAME][DOMAIN_NAME]" at bounding box center [550, 263] width 171 height 46
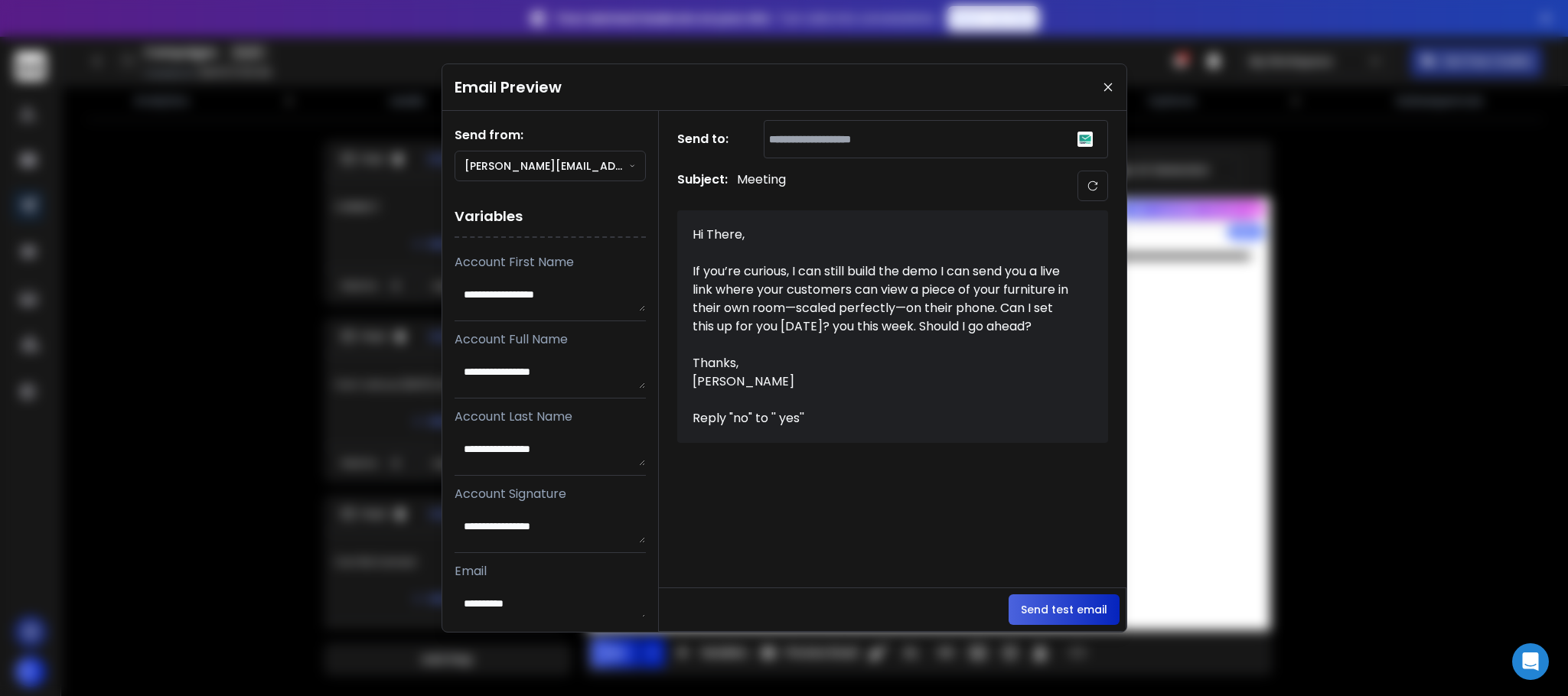
click at [874, 142] on input at bounding box center [935, 139] width 334 height 28
click at [1056, 618] on button "Send test email" at bounding box center [1064, 609] width 111 height 31
click at [1164, 133] on icon at bounding box center [1170, 140] width 13 height 13
click at [808, 140] on input at bounding box center [935, 139] width 334 height 28
click at [1054, 600] on button "Send test email" at bounding box center [1064, 609] width 111 height 31
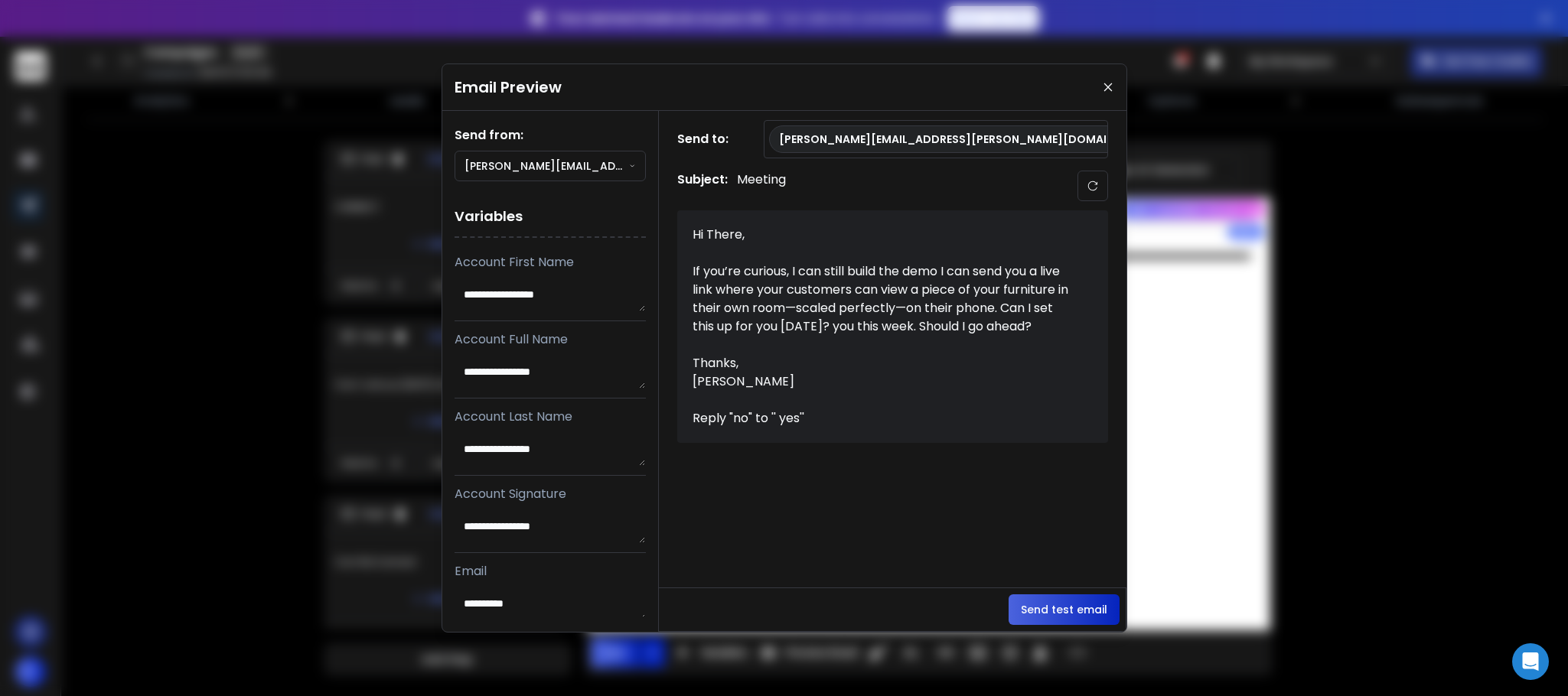
click at [1164, 138] on icon at bounding box center [1170, 140] width 13 height 13
click at [900, 138] on input at bounding box center [935, 139] width 334 height 28
click at [1104, 86] on icon at bounding box center [1108, 88] width 13 height 13
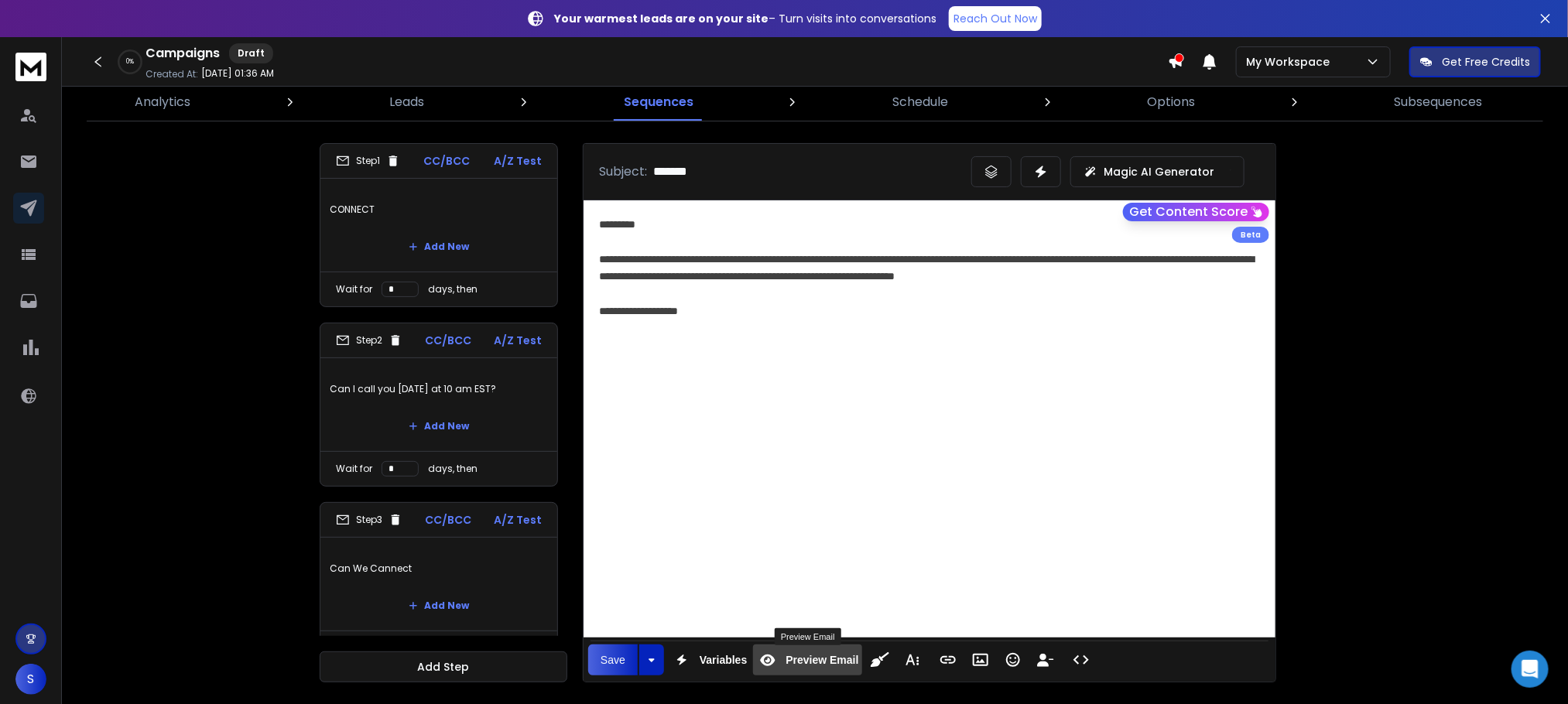
click at [815, 651] on div "Preview Email" at bounding box center [807, 661] width 109 height 26
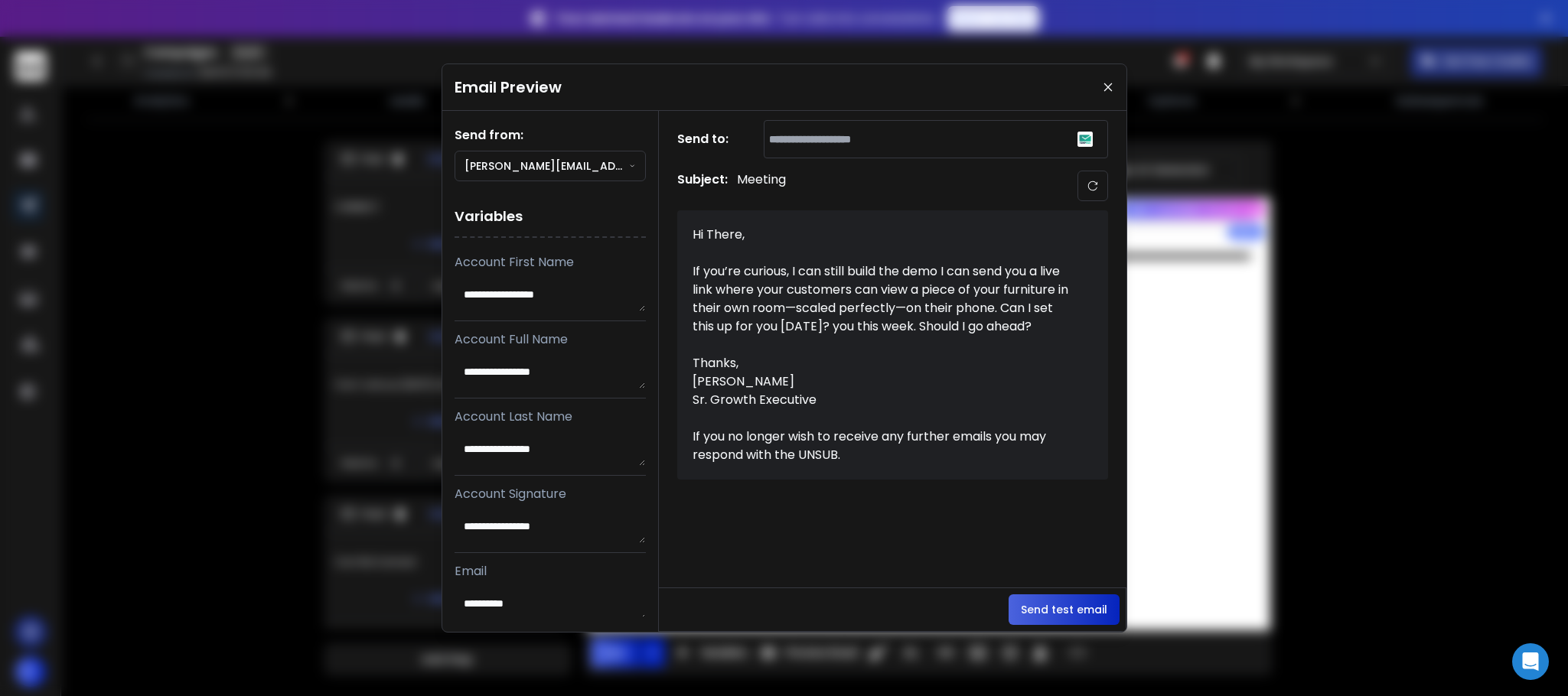
click at [829, 140] on input at bounding box center [935, 139] width 334 height 28
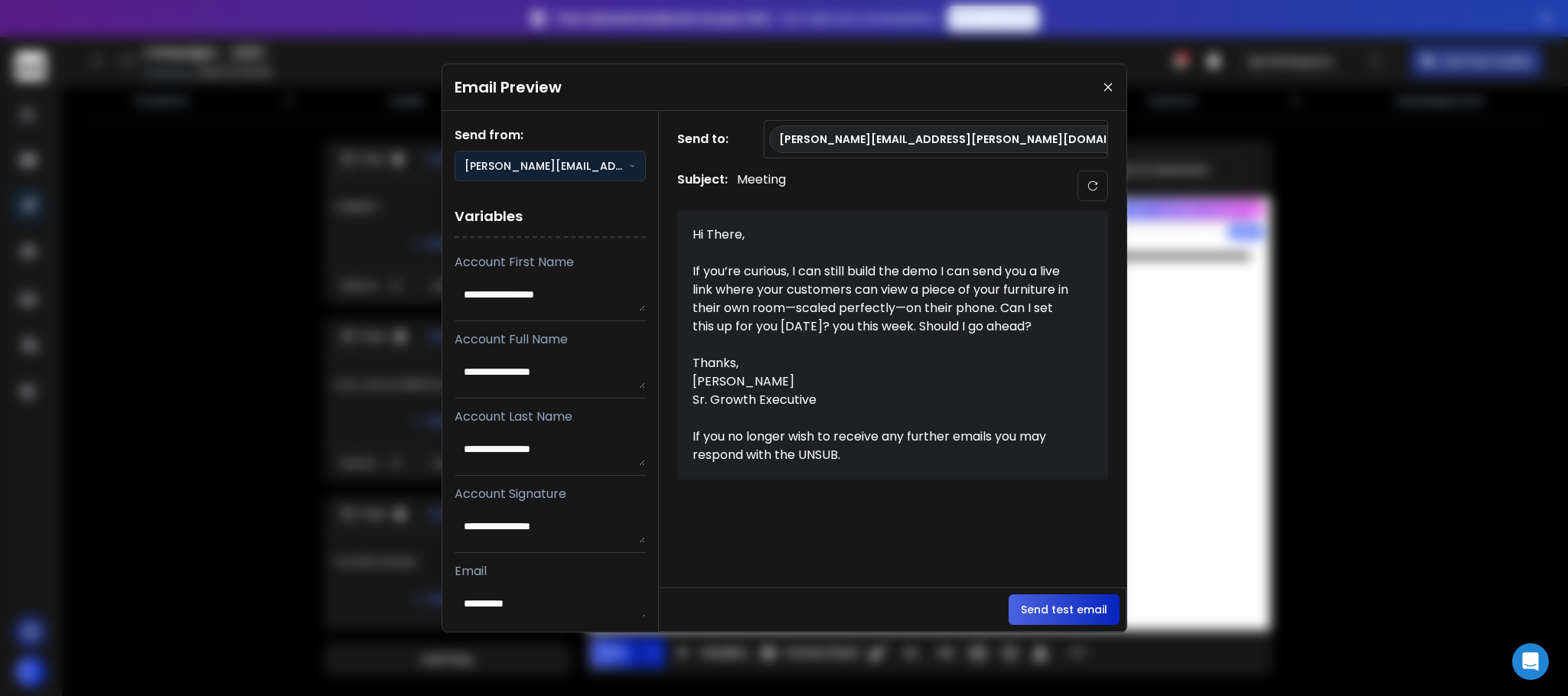
click at [542, 173] on p "[PERSON_NAME][EMAIL_ADDRESS][PERSON_NAME][DOMAIN_NAME]" at bounding box center [547, 166] width 165 height 15
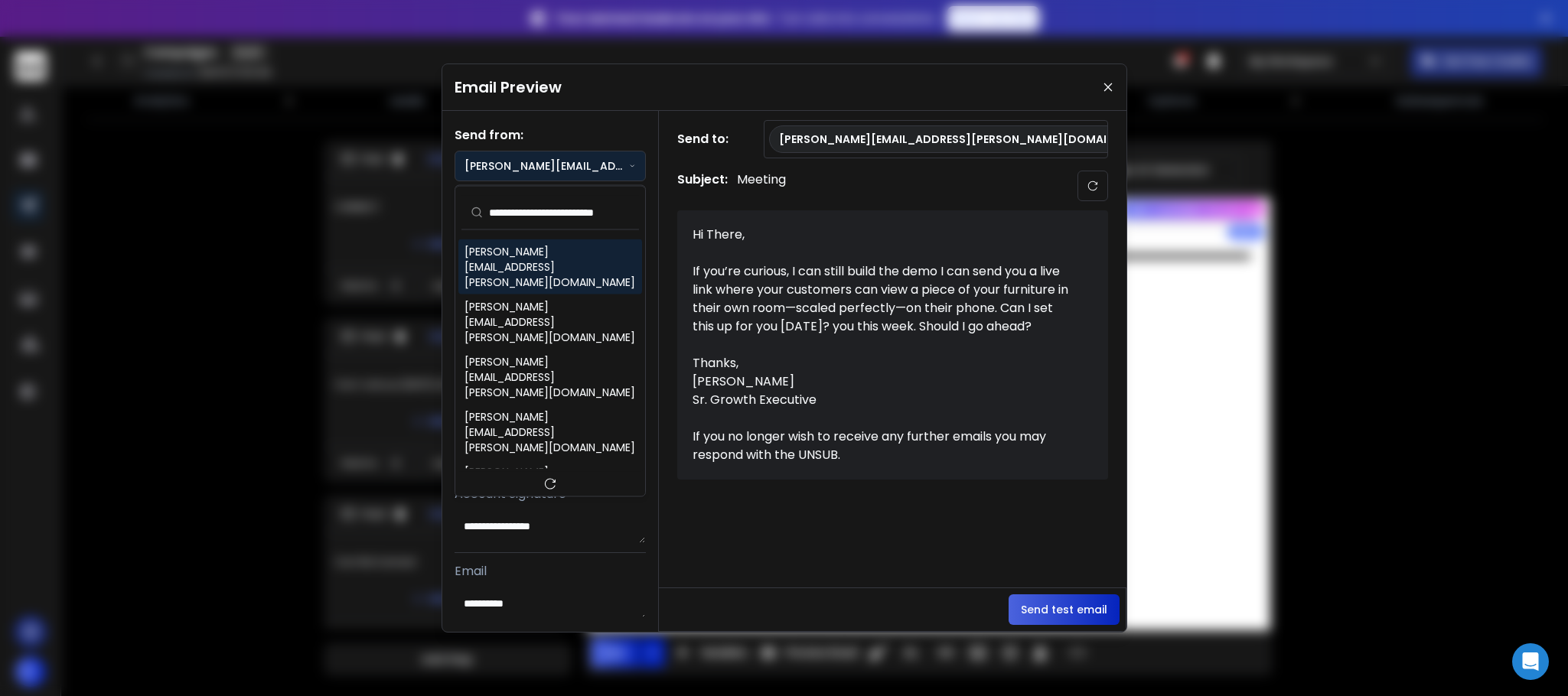
scroll to position [0, 8]
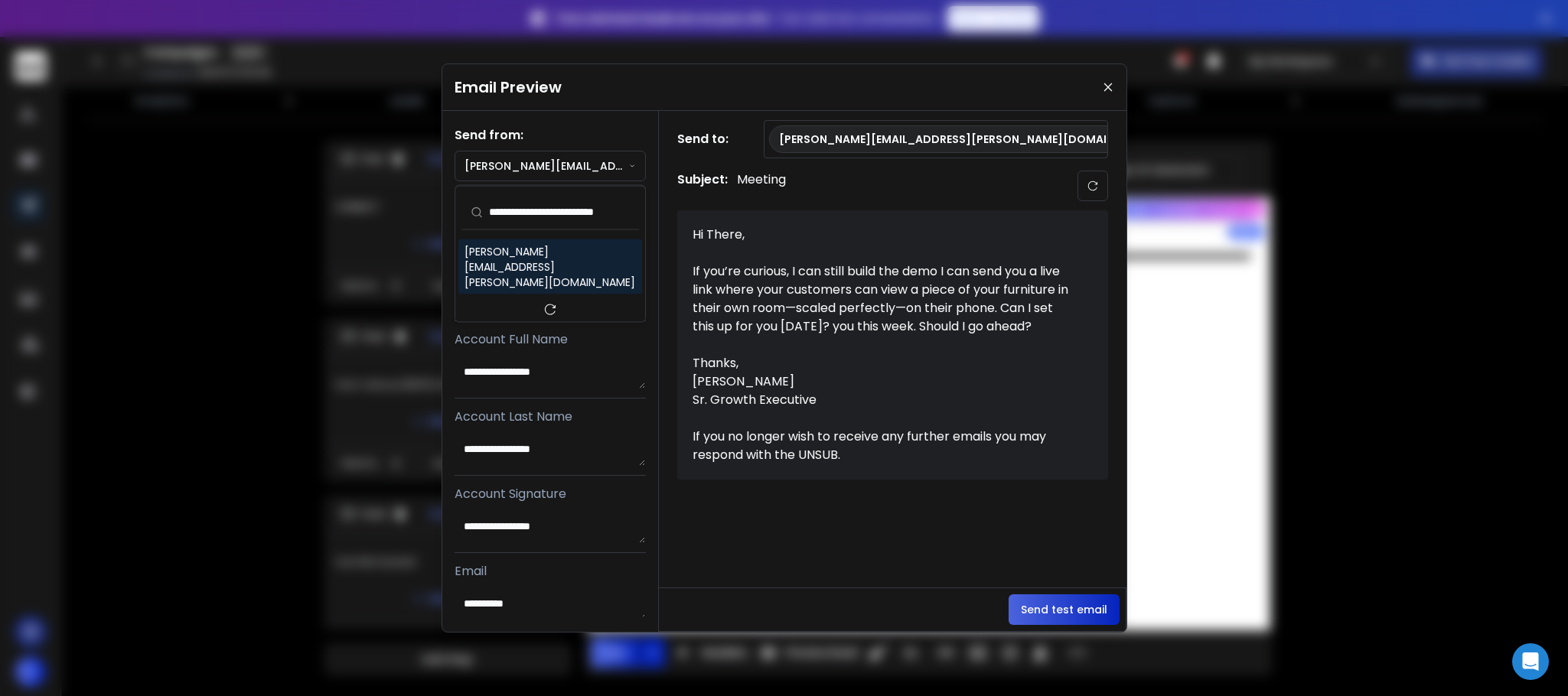
type input "**********"
click at [1053, 616] on button "Send test email" at bounding box center [1064, 609] width 111 height 31
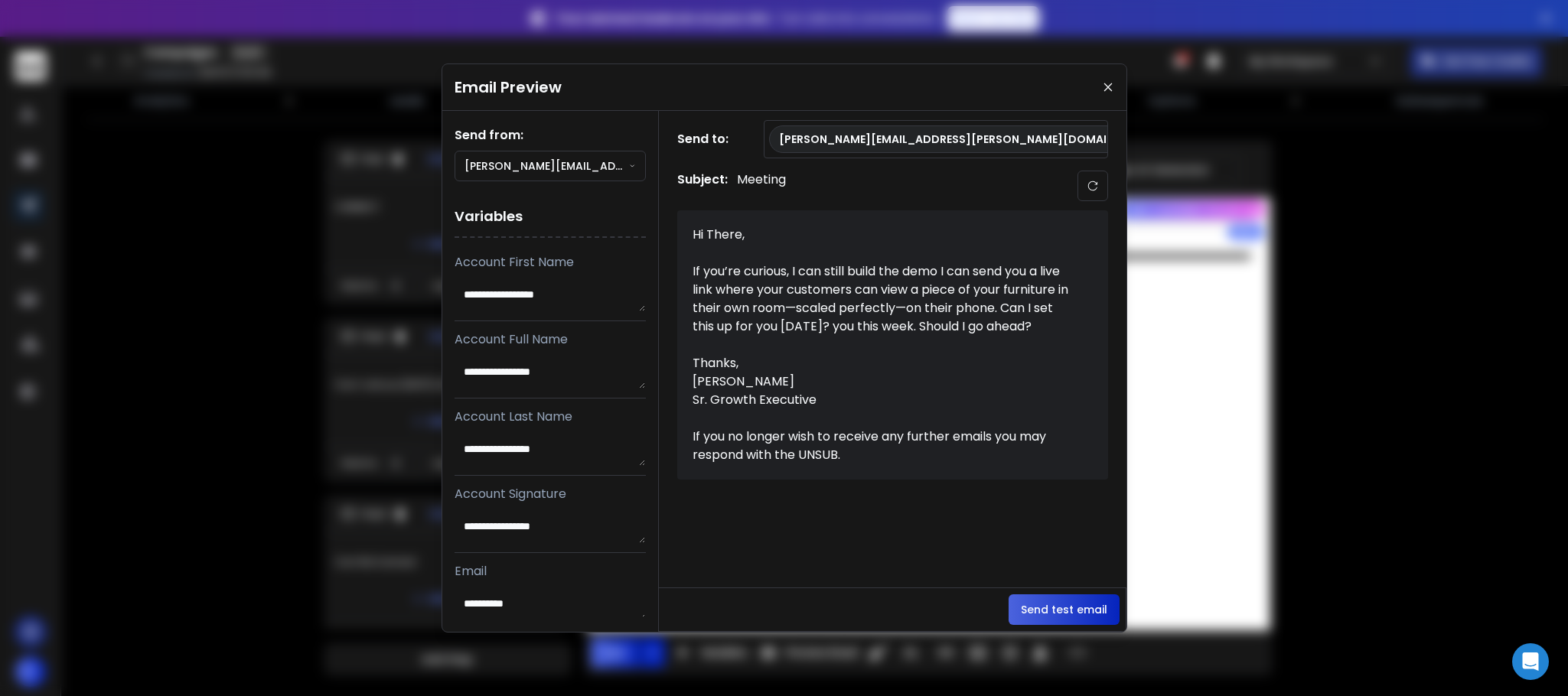
click at [1106, 83] on icon at bounding box center [1108, 88] width 13 height 13
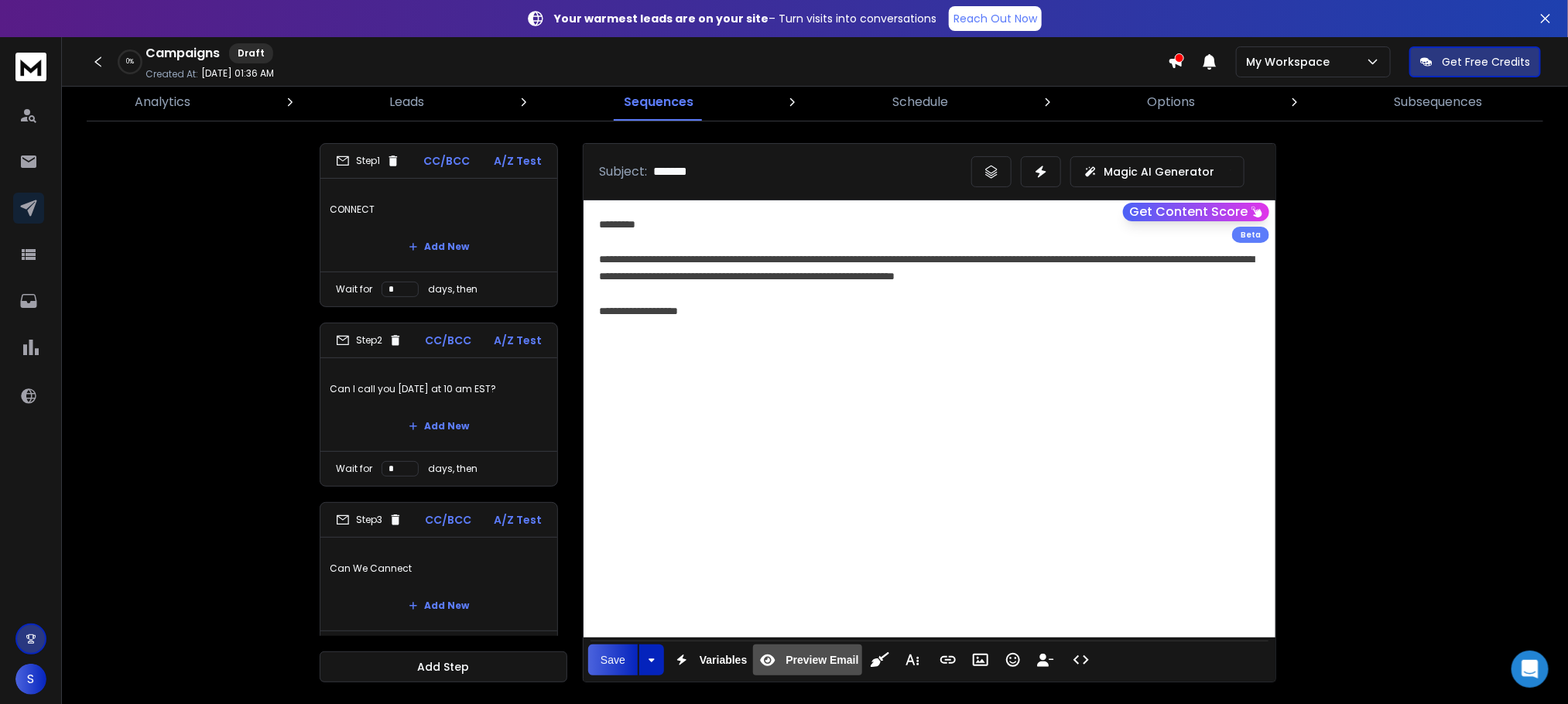
click at [813, 654] on span "Preview Email" at bounding box center [822, 660] width 79 height 13
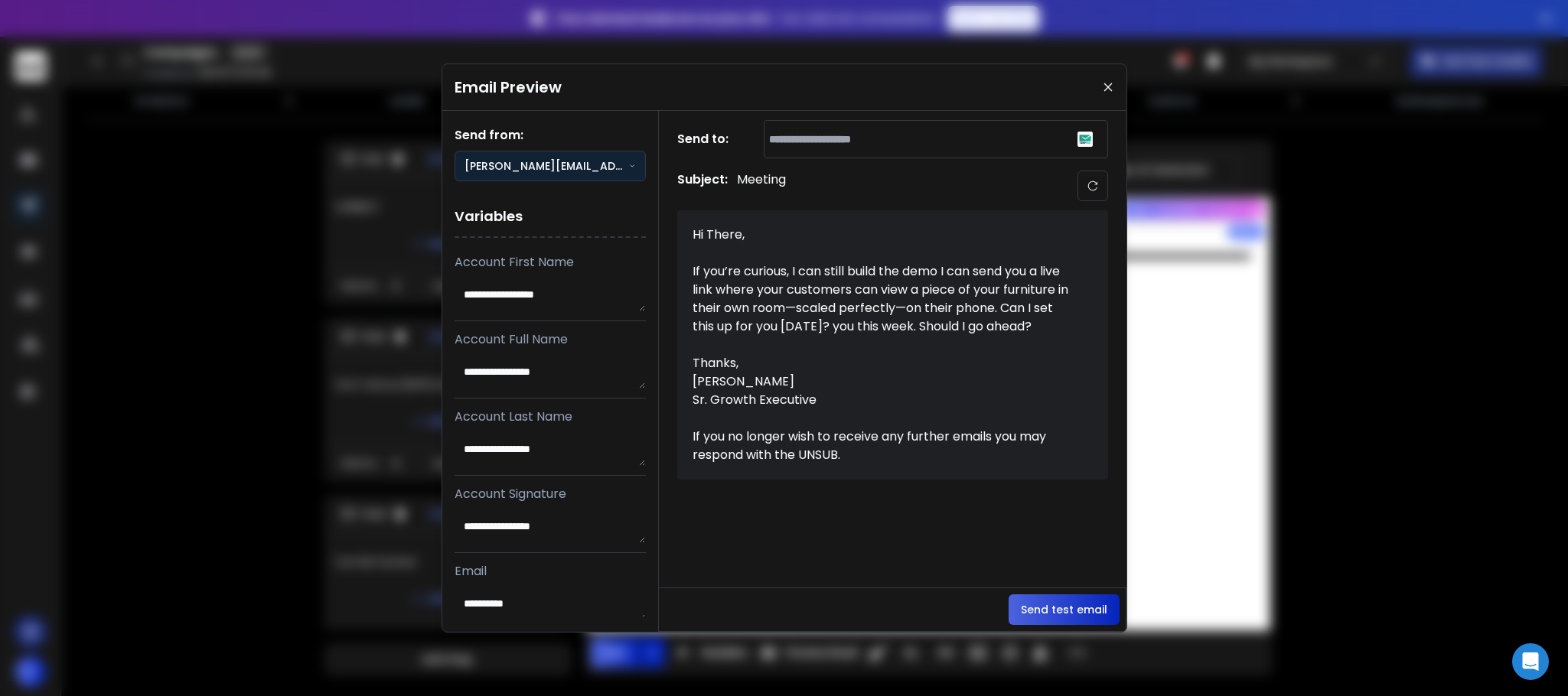
click at [544, 163] on p "[PERSON_NAME][EMAIL_ADDRESS][PERSON_NAME][DOMAIN_NAME]" at bounding box center [547, 166] width 165 height 15
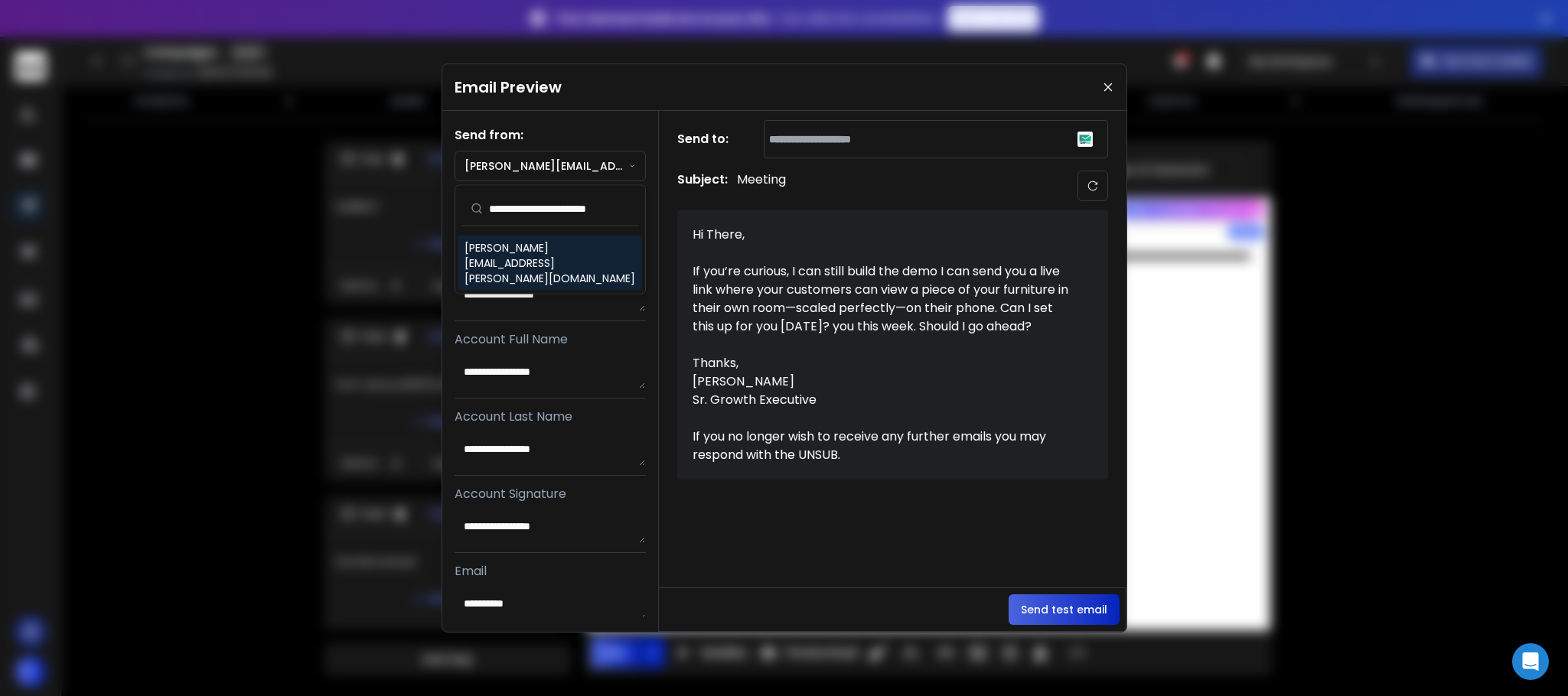
type input "**********"
drag, startPoint x: 533, startPoint y: 234, endPoint x: 529, endPoint y: 258, distance: 24.3
click at [529, 258] on div "[PERSON_NAME][EMAIL_ADDRESS][PERSON_NAME][DOMAIN_NAME]" at bounding box center [550, 264] width 184 height 55
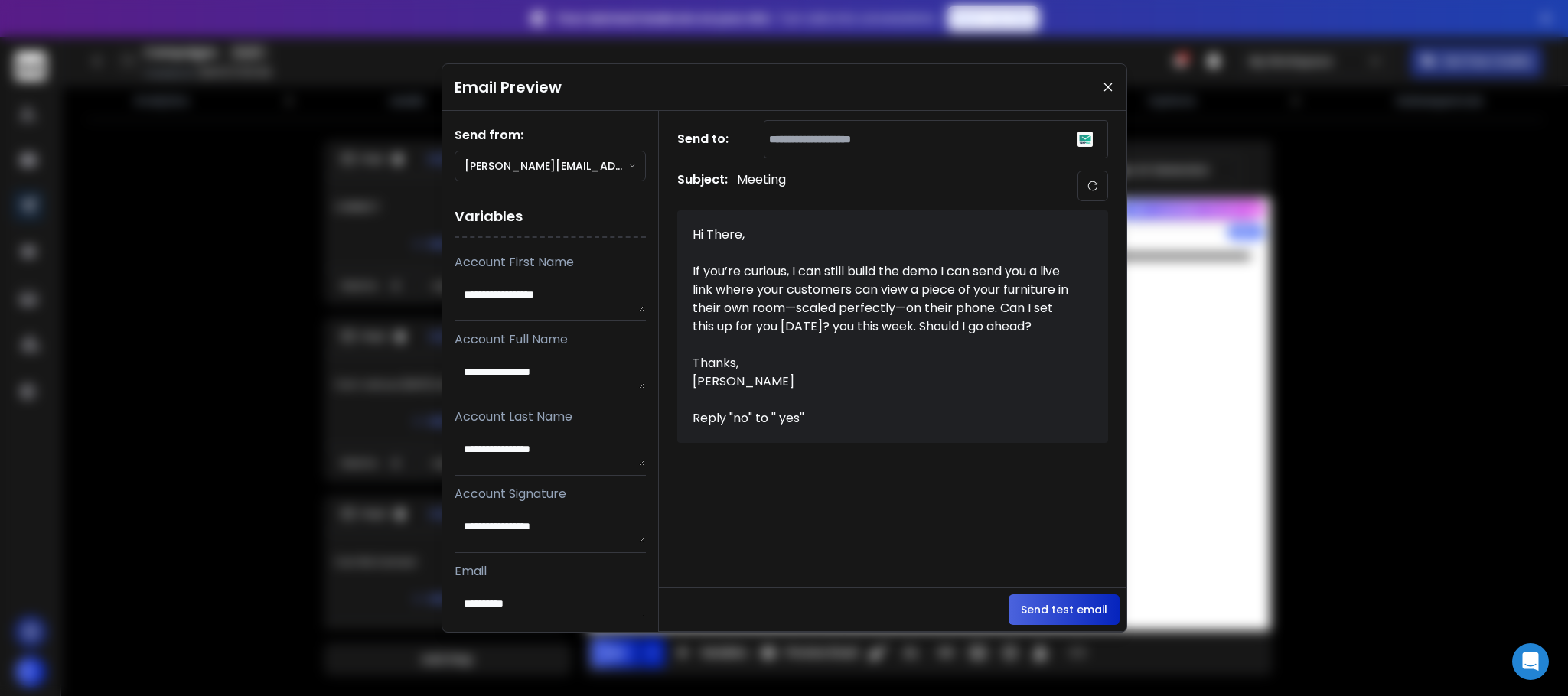
click at [834, 145] on input at bounding box center [935, 139] width 334 height 28
click at [1046, 602] on button "Send test email" at bounding box center [1064, 609] width 111 height 31
click at [1105, 79] on div "Email Preview" at bounding box center [784, 87] width 684 height 46
click at [1102, 94] on div "Email Preview" at bounding box center [784, 87] width 684 height 46
click at [1105, 90] on icon at bounding box center [1108, 88] width 13 height 13
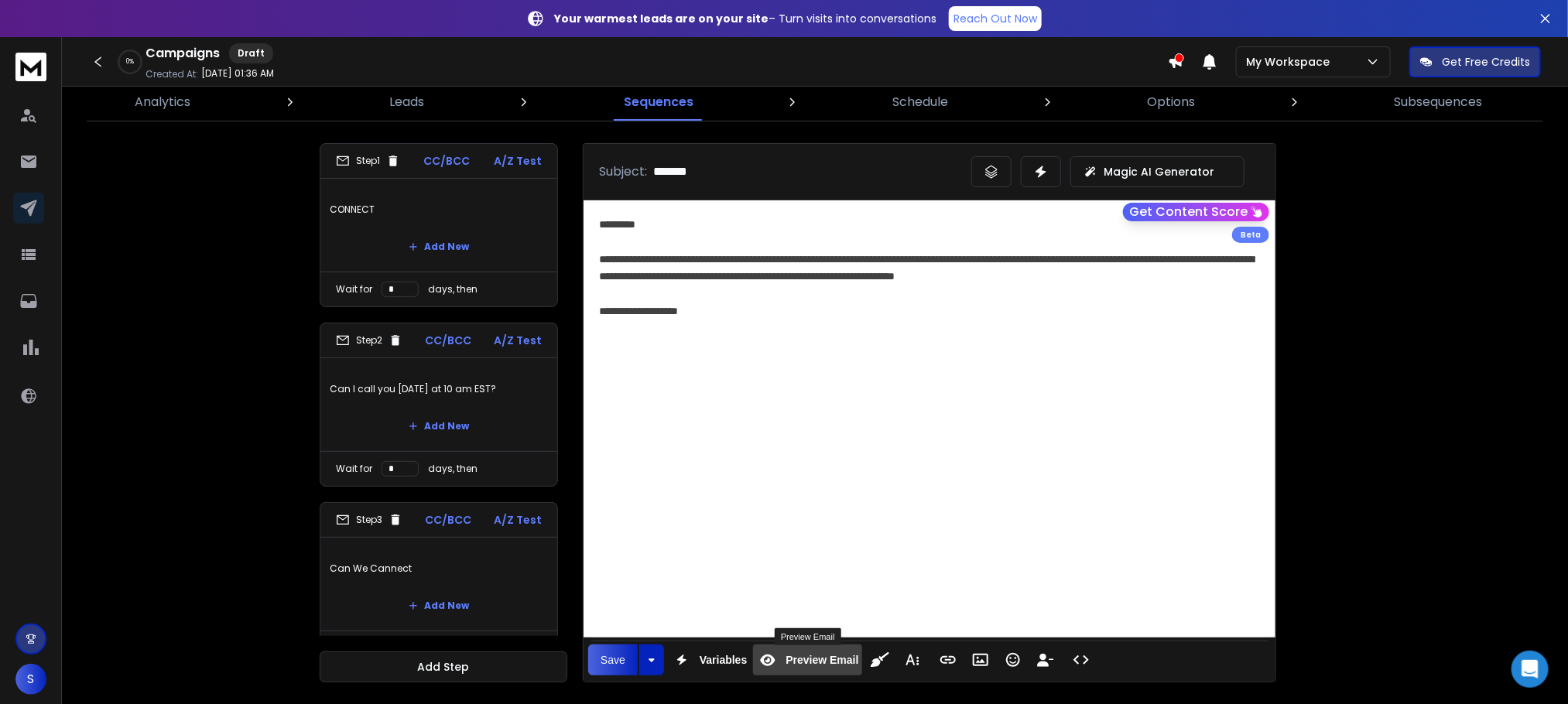
click at [787, 666] on span "Preview Email" at bounding box center [822, 660] width 79 height 13
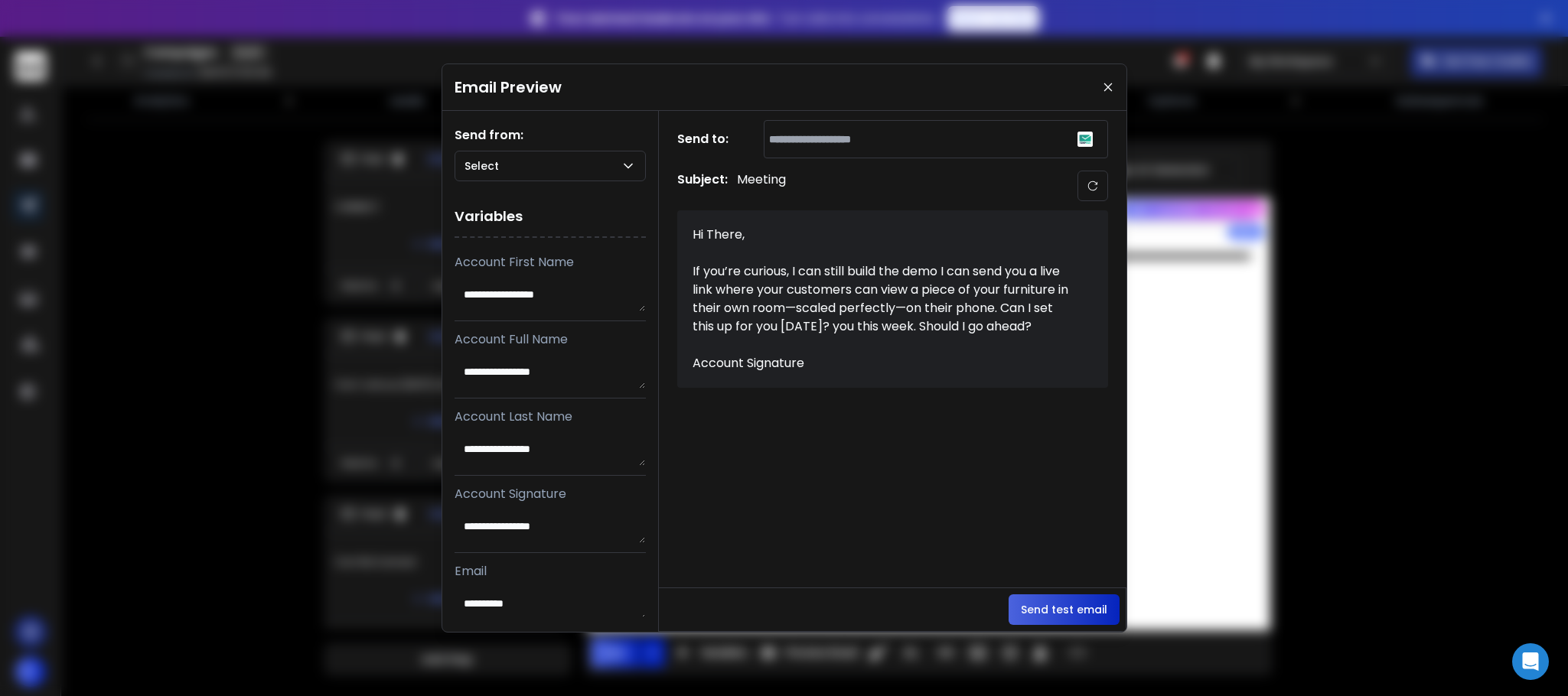
click at [844, 132] on input at bounding box center [935, 139] width 334 height 28
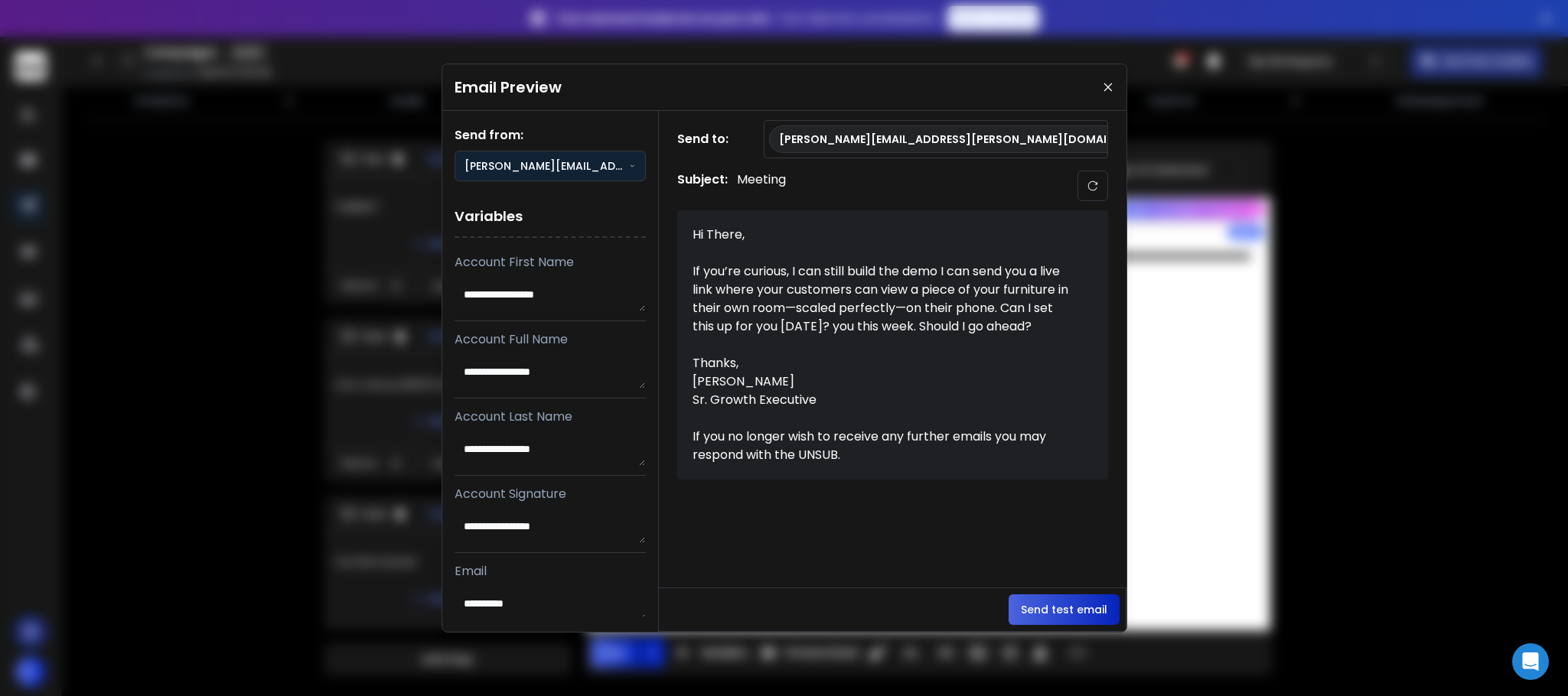
click at [556, 177] on button "[PERSON_NAME][EMAIL_ADDRESS][PERSON_NAME][DOMAIN_NAME]" at bounding box center [550, 166] width 191 height 31
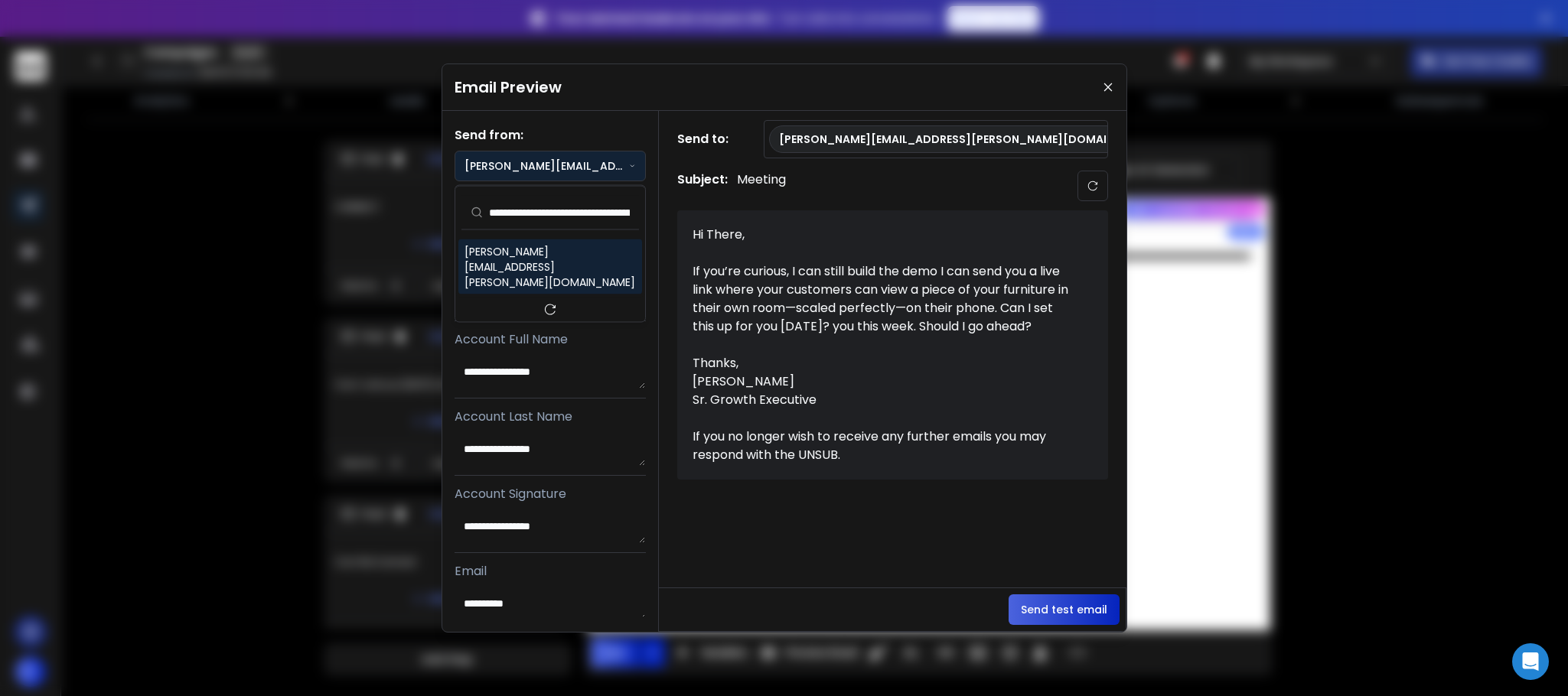
scroll to position [0, 76]
type input "**********"
click at [551, 245] on div "[PERSON_NAME][EMAIL_ADDRESS][PERSON_NAME][DOMAIN_NAME]" at bounding box center [550, 262] width 171 height 46
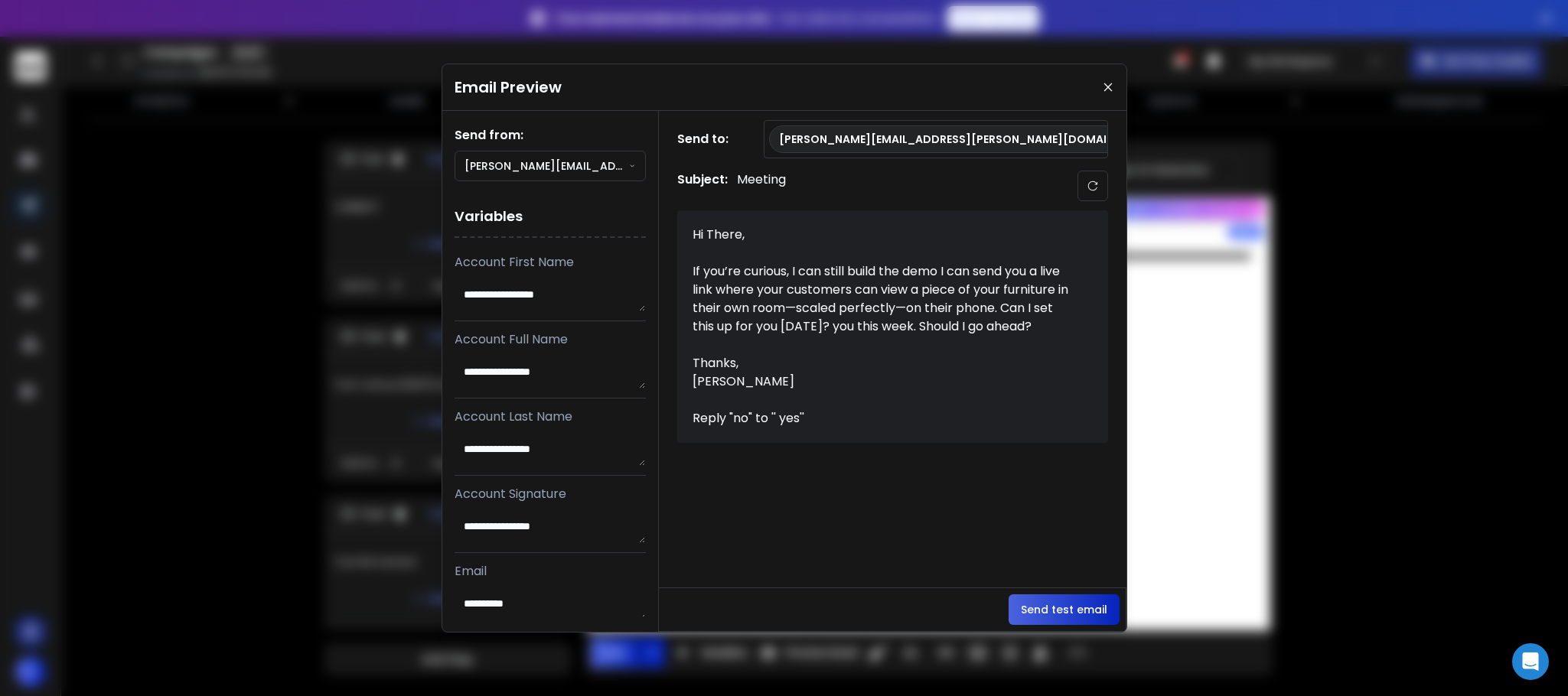
click at [1164, 137] on icon at bounding box center [1170, 140] width 13 height 13
click at [1192, 137] on input at bounding box center [1359, 139] width 334 height 28
click at [1064, 619] on button "Send test email" at bounding box center [1064, 609] width 111 height 31
click at [1102, 89] on icon at bounding box center [1108, 88] width 13 height 13
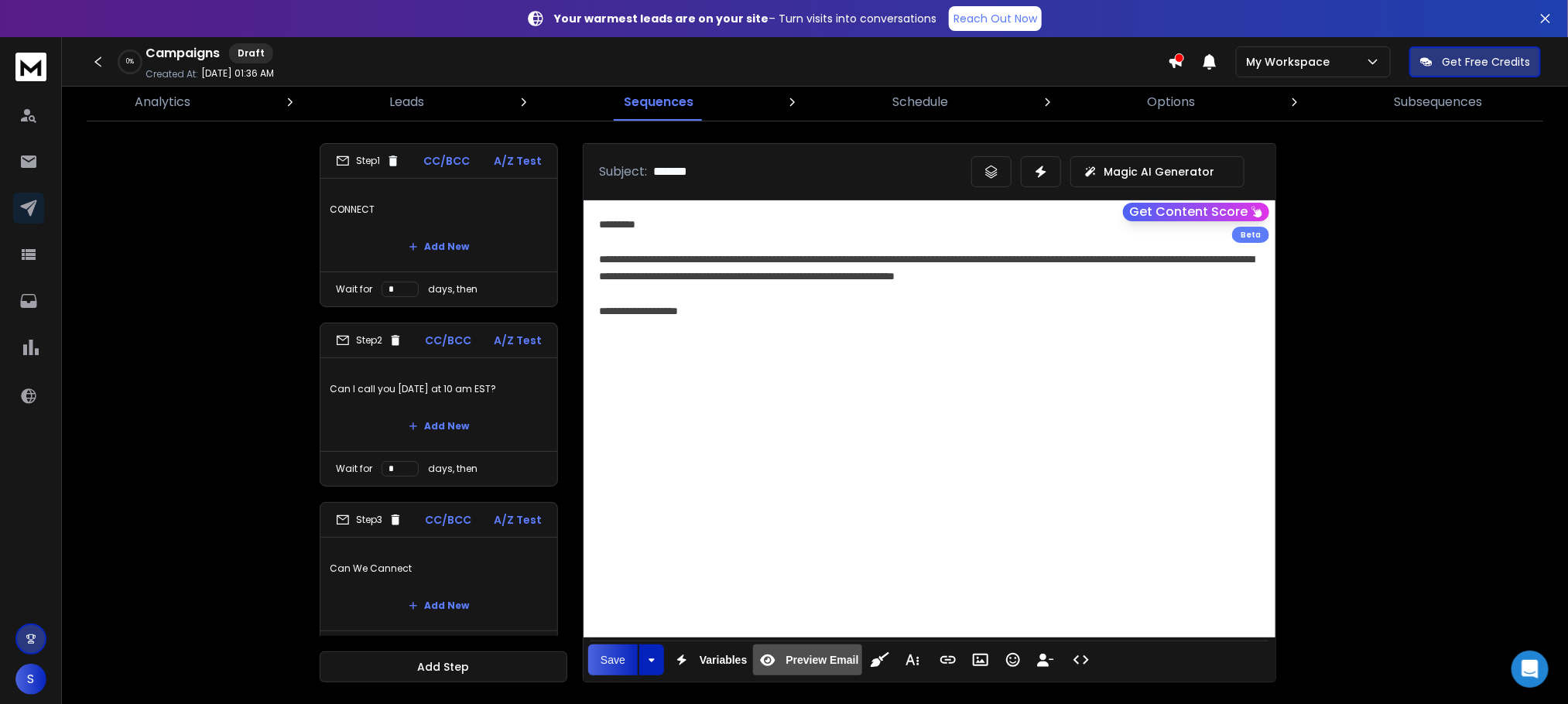
click at [834, 662] on span "Preview Email" at bounding box center [822, 660] width 79 height 13
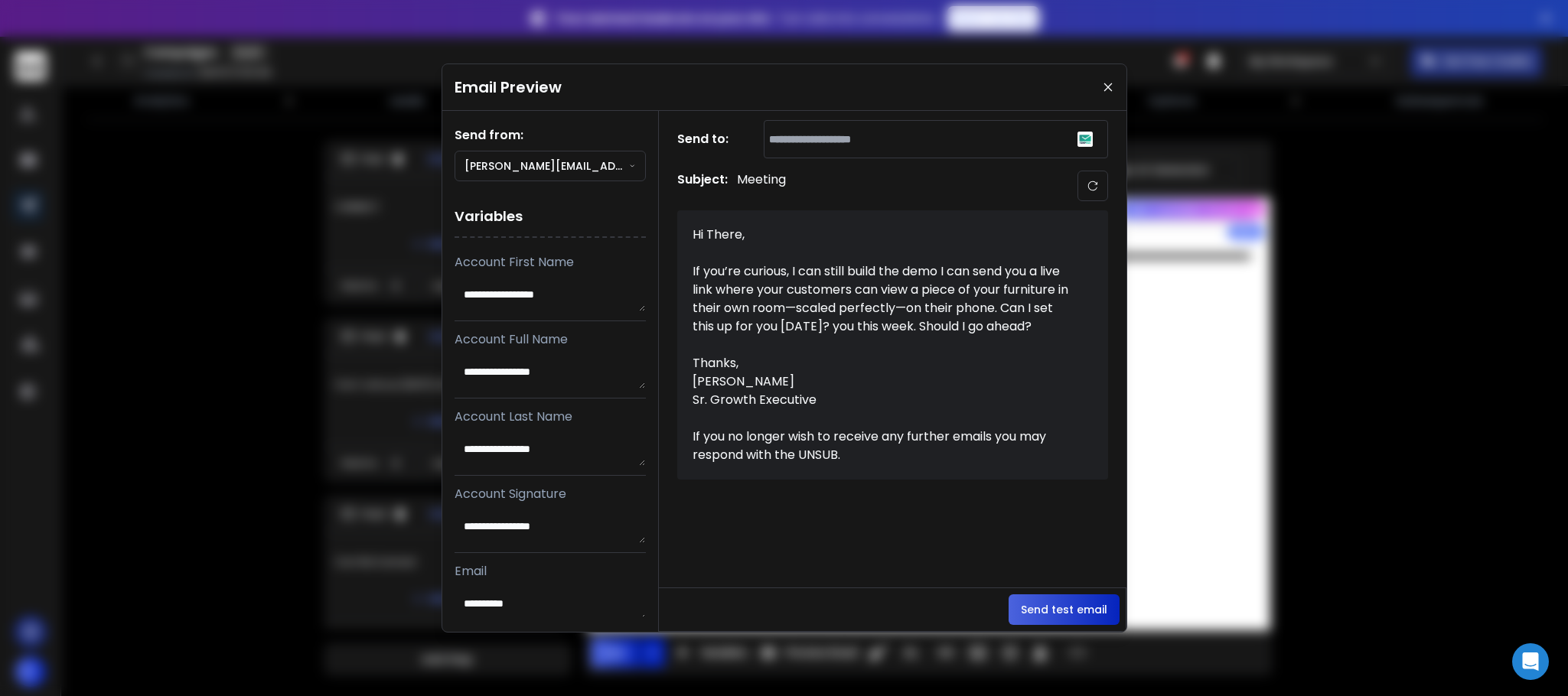
click at [847, 142] on input at bounding box center [935, 139] width 334 height 28
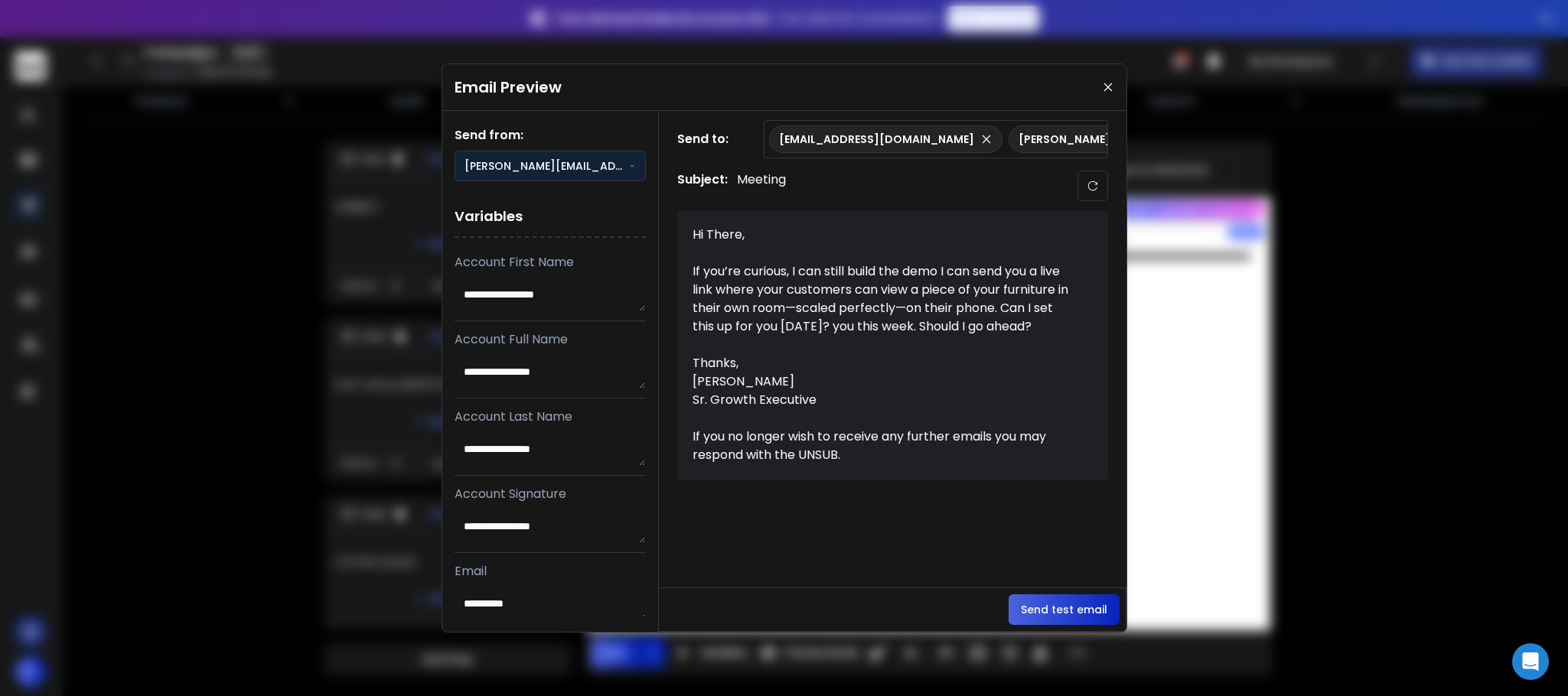
click at [551, 165] on p "[PERSON_NAME][EMAIL_ADDRESS][PERSON_NAME][DOMAIN_NAME]" at bounding box center [547, 166] width 165 height 15
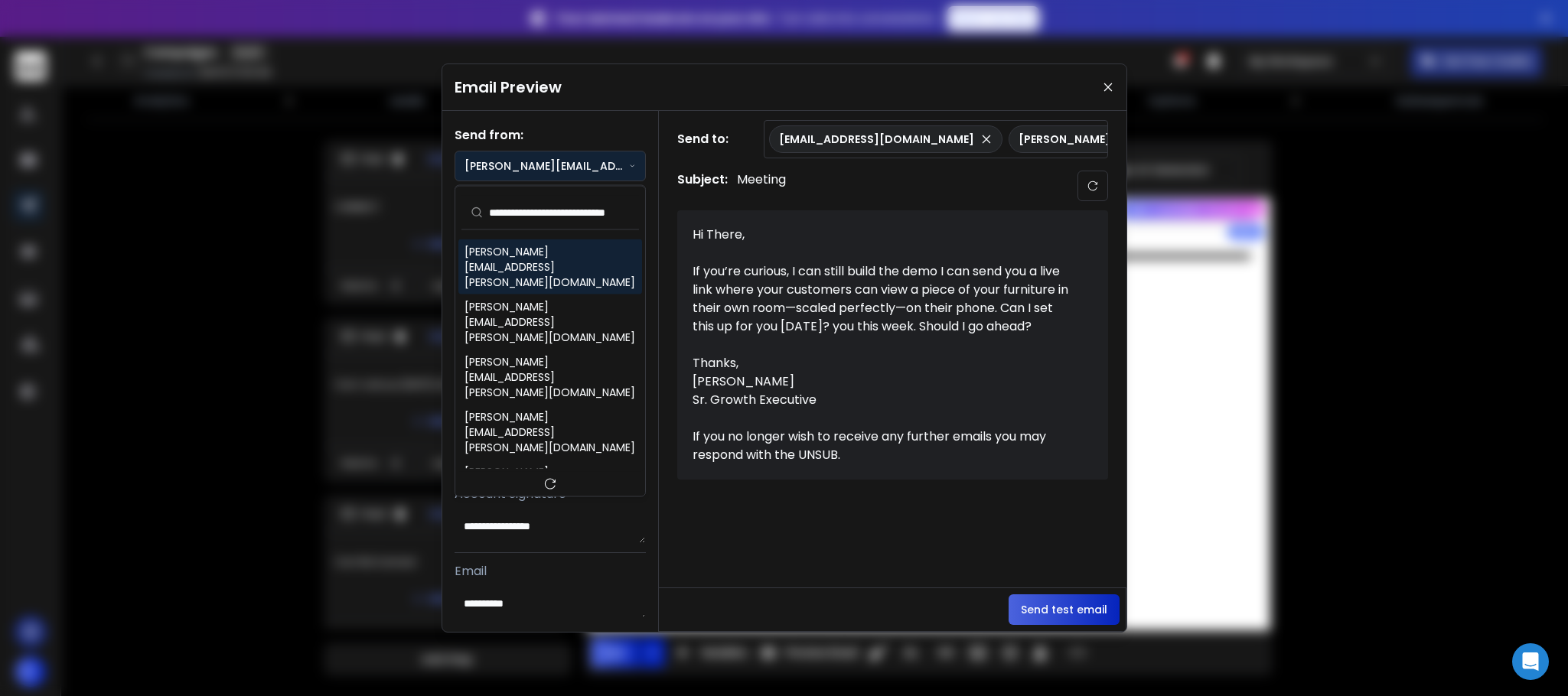
scroll to position [0, 53]
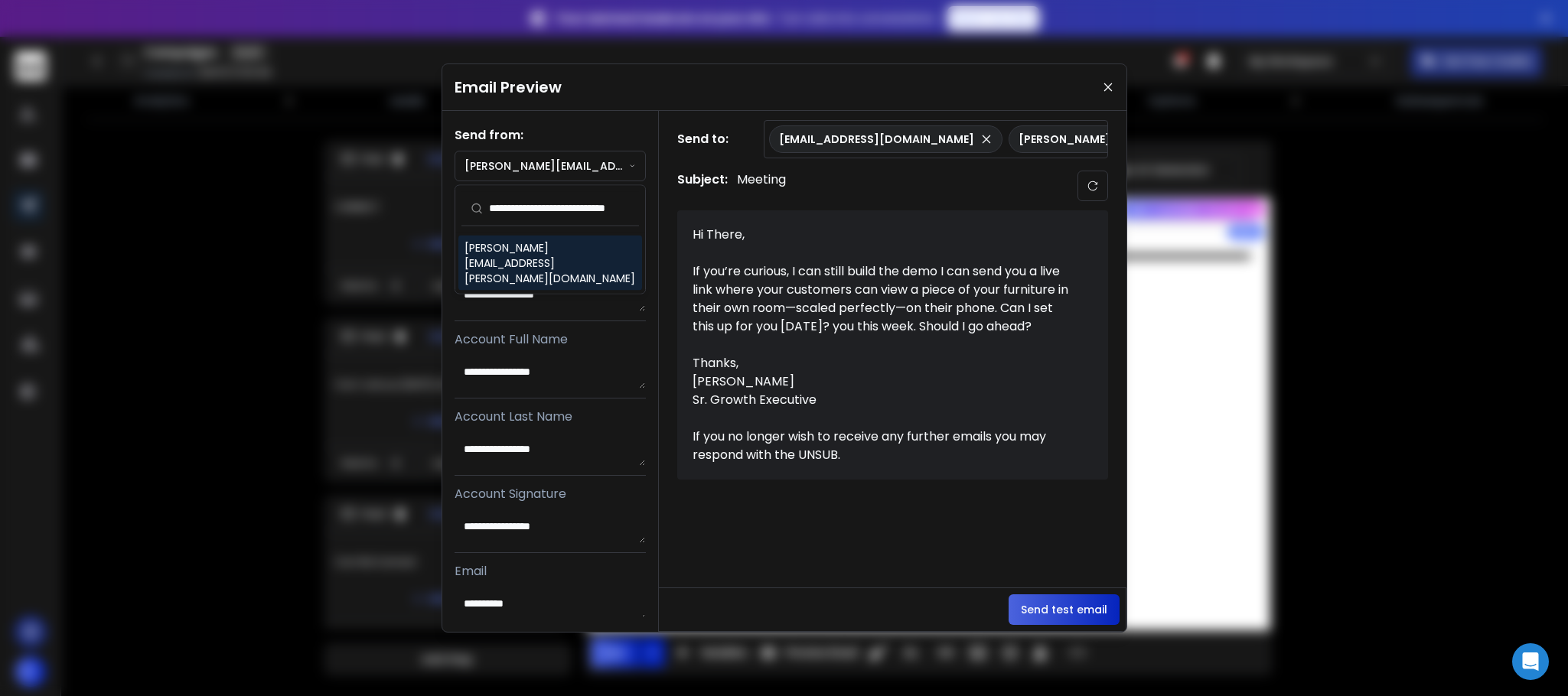
type input "**********"
click at [546, 253] on div "[PERSON_NAME][EMAIL_ADDRESS][PERSON_NAME][DOMAIN_NAME]" at bounding box center [550, 262] width 171 height 46
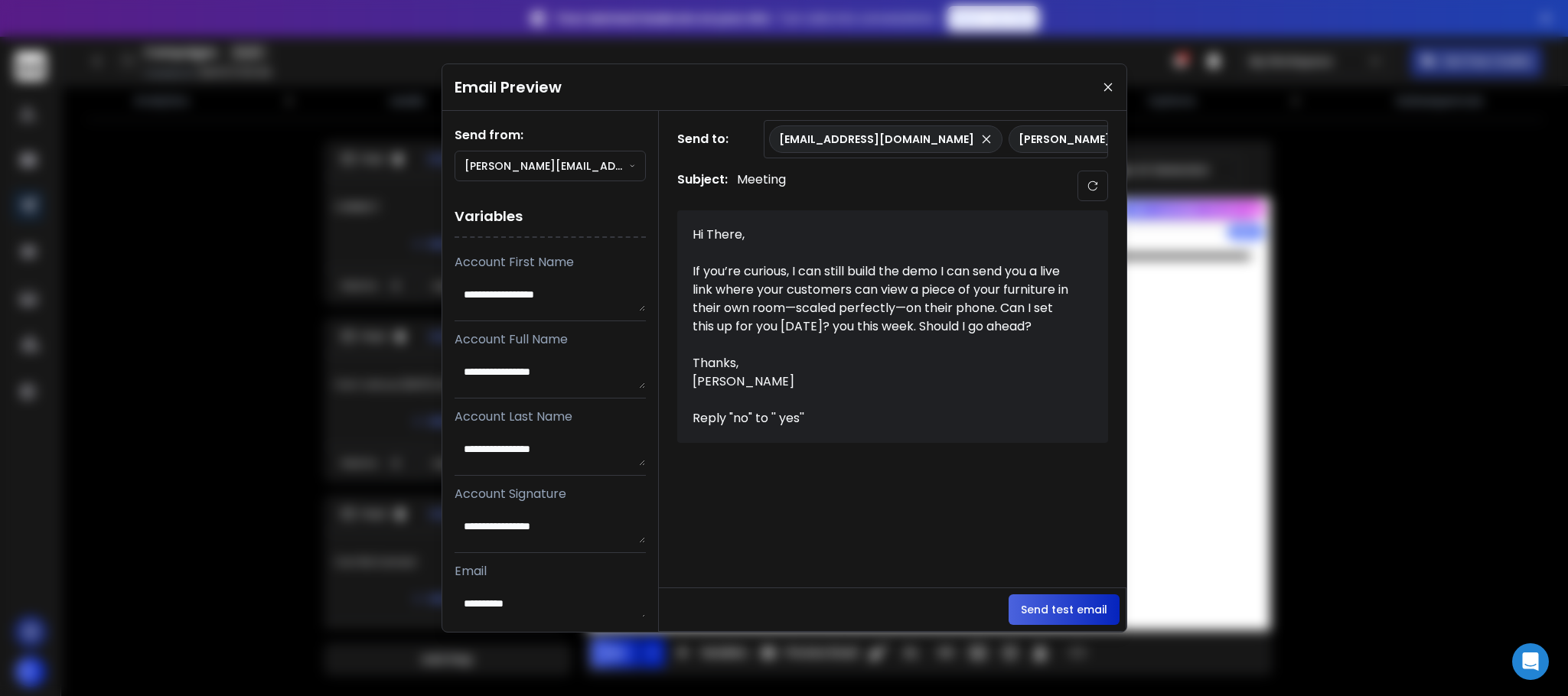
click at [1075, 594] on button "Send test email" at bounding box center [1064, 609] width 111 height 31
click at [505, 166] on p "[PERSON_NAME][EMAIL_ADDRESS][PERSON_NAME][DOMAIN_NAME]" at bounding box center [547, 166] width 165 height 15
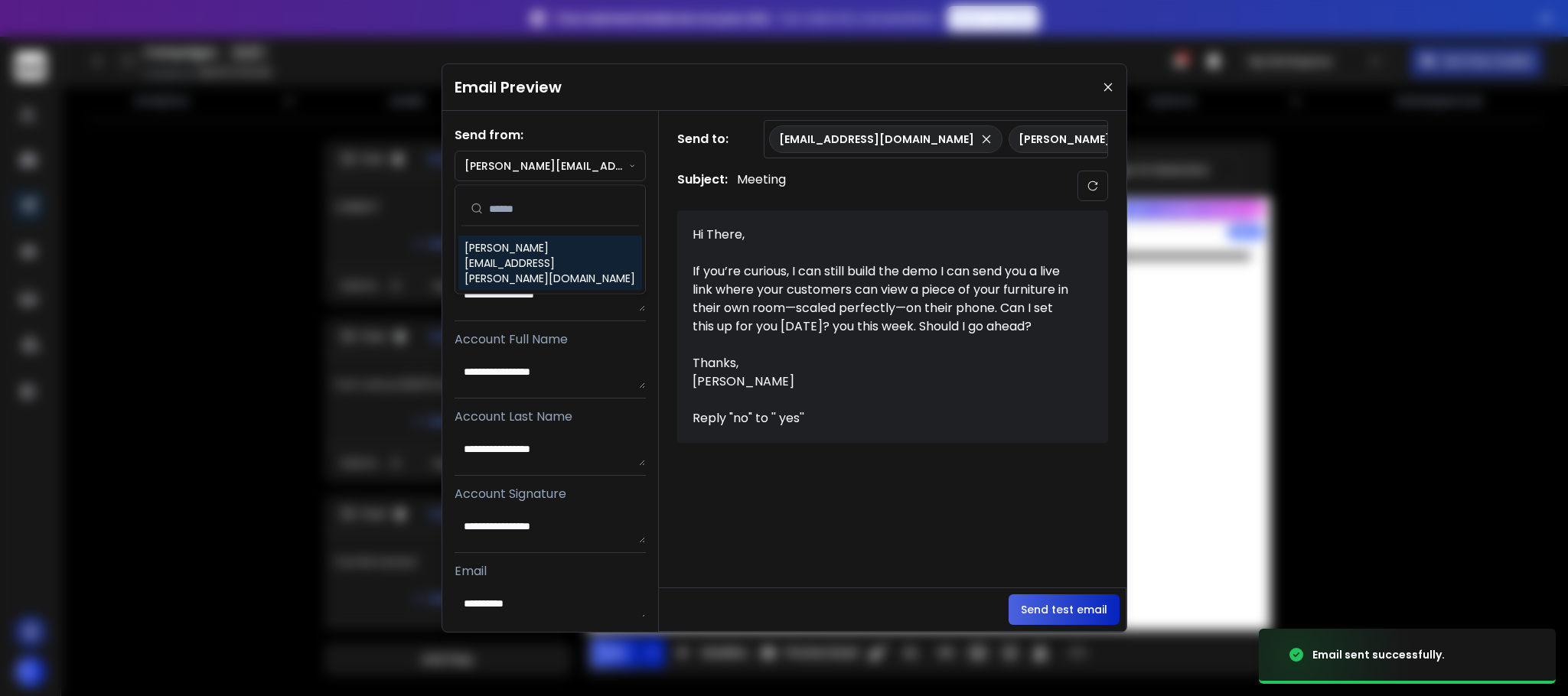
click at [1096, 83] on div "Email Preview" at bounding box center [784, 87] width 684 height 46
click at [1110, 88] on icon at bounding box center [1108, 88] width 13 height 13
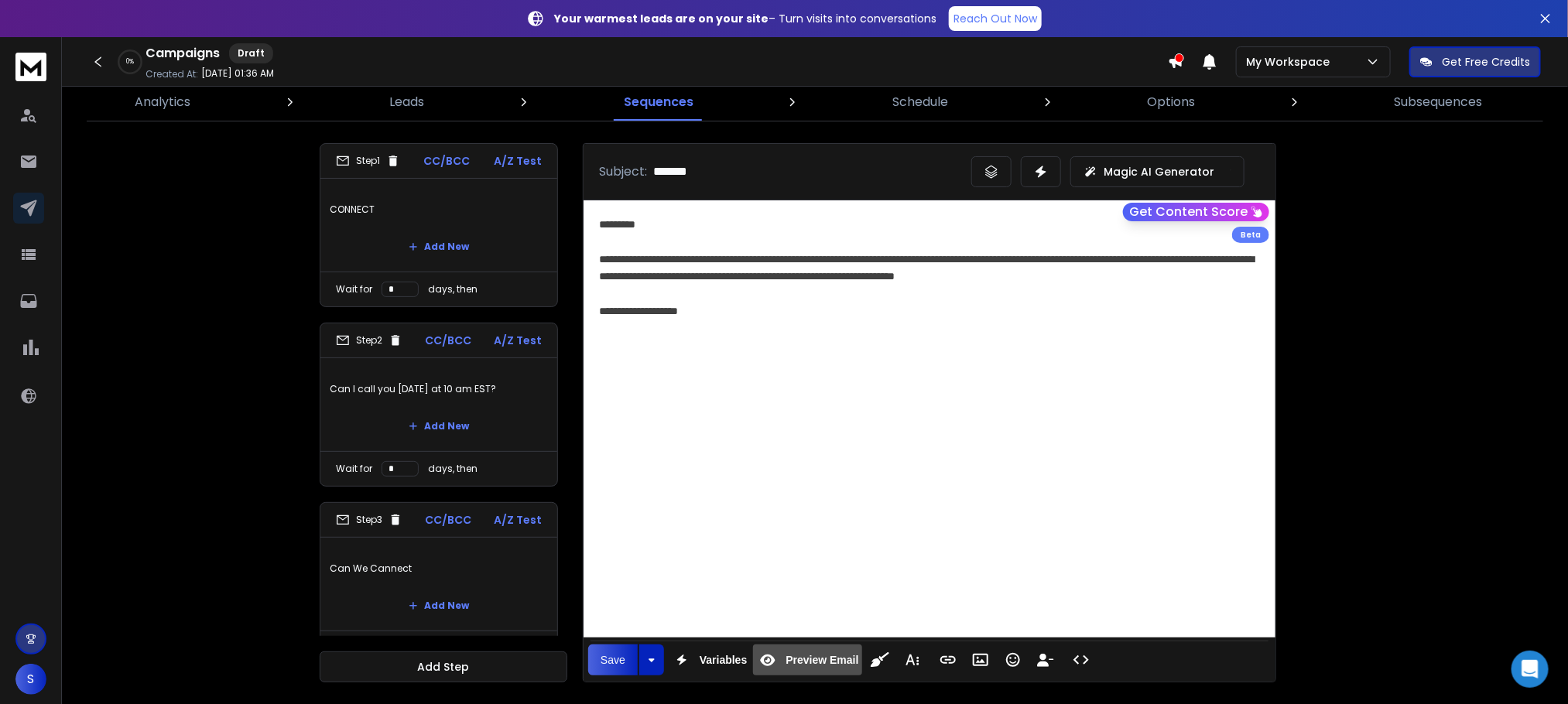
click at [830, 655] on span "Preview Email" at bounding box center [822, 660] width 79 height 13
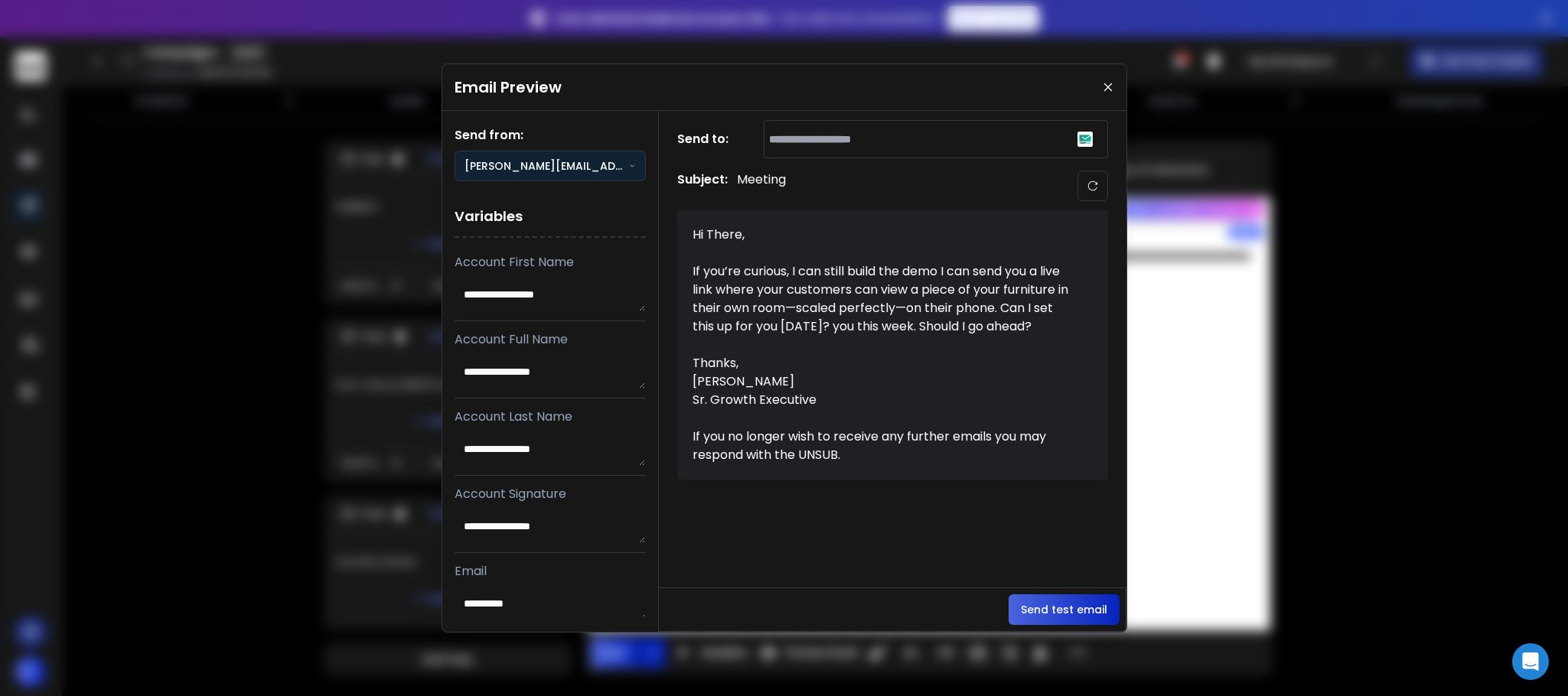
click at [590, 178] on button "[PERSON_NAME][EMAIL_ADDRESS][PERSON_NAME][DOMAIN_NAME]" at bounding box center [550, 166] width 191 height 31
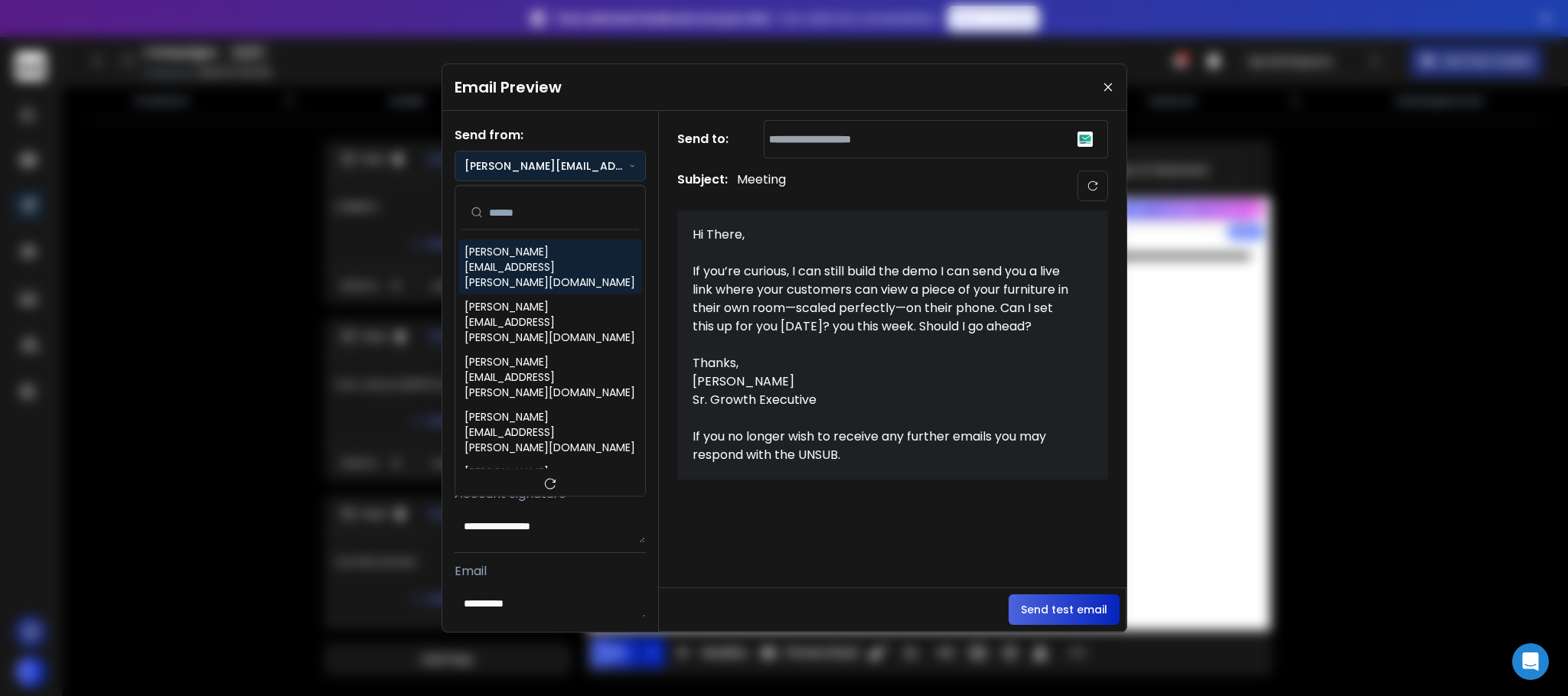
click at [592, 167] on p "[PERSON_NAME][EMAIL_ADDRESS][PERSON_NAME][DOMAIN_NAME]" at bounding box center [547, 166] width 165 height 15
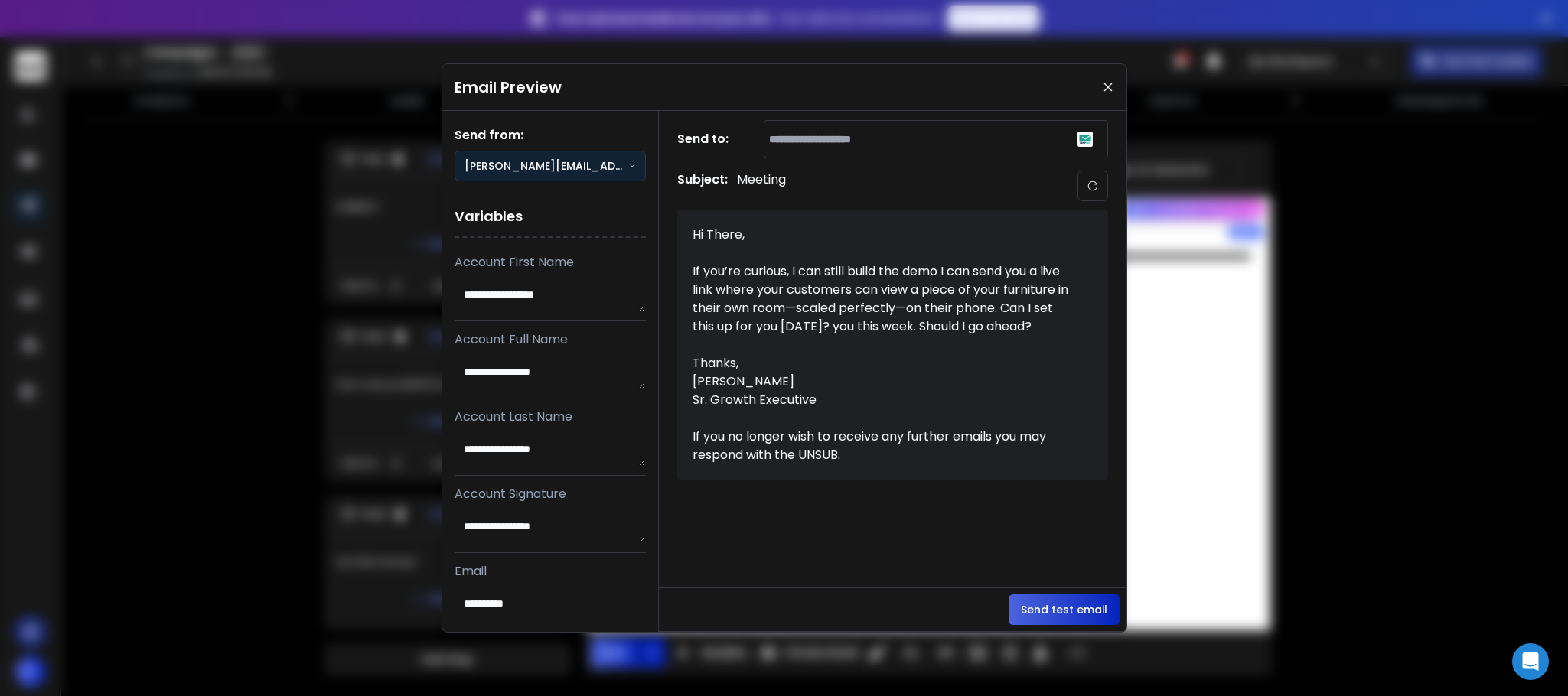
click at [574, 167] on p "[PERSON_NAME][EMAIL_ADDRESS][PERSON_NAME][DOMAIN_NAME]" at bounding box center [547, 166] width 165 height 15
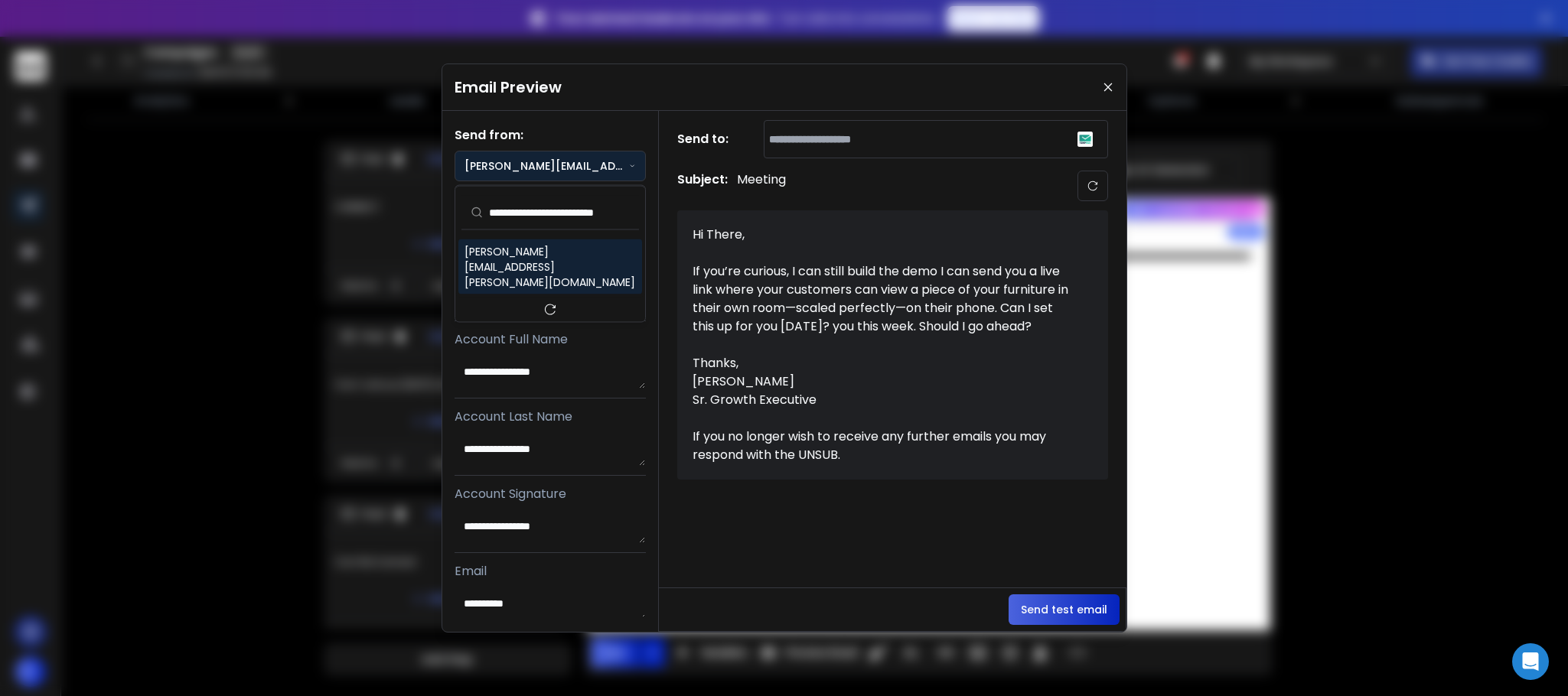
scroll to position [0, 21]
type input "**********"
click at [566, 264] on div "**********" at bounding box center [550, 240] width 191 height 110
click at [569, 245] on div "[PERSON_NAME][EMAIL_ADDRESS][PERSON_NAME][DOMAIN_NAME]" at bounding box center [550, 262] width 171 height 46
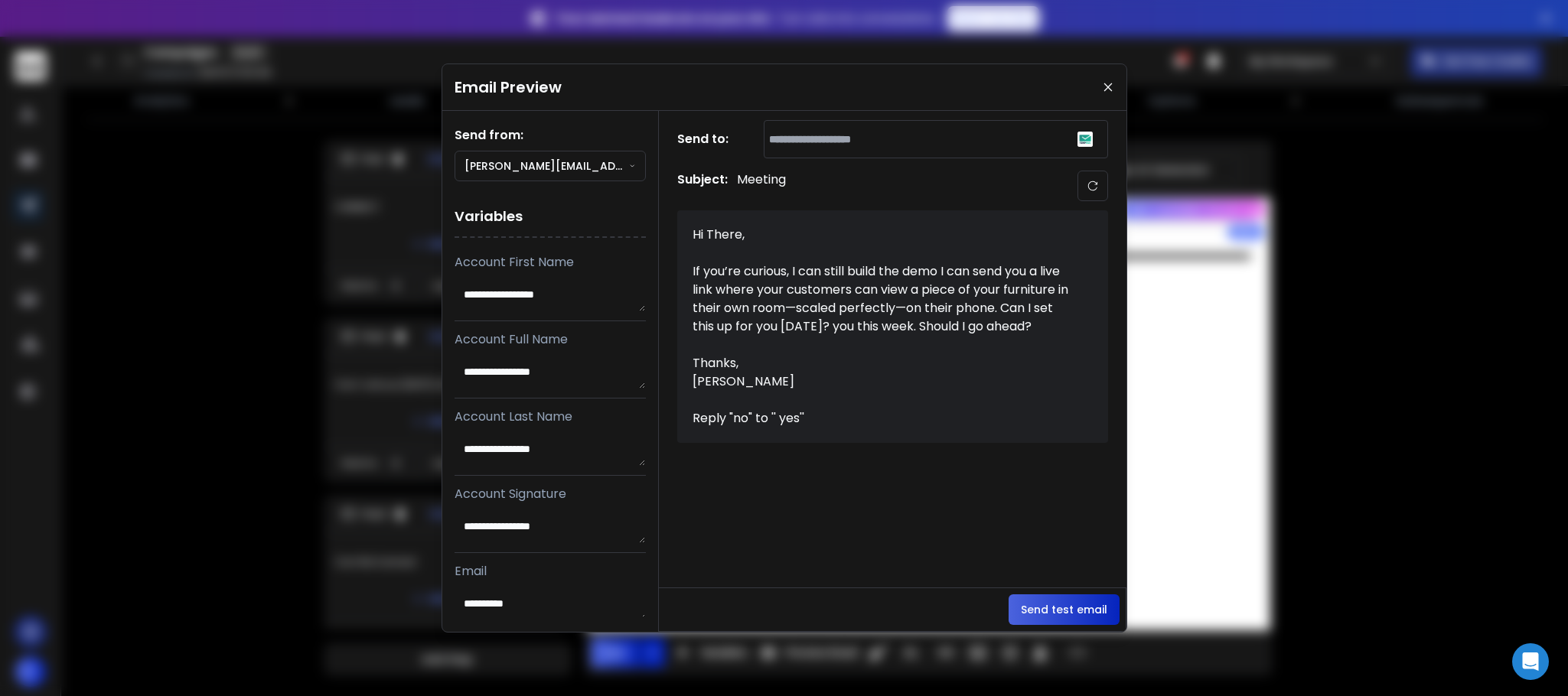
click at [818, 140] on input at bounding box center [935, 139] width 334 height 28
click at [1164, 137] on icon at bounding box center [1170, 140] width 13 height 13
click at [1192, 137] on input at bounding box center [1359, 139] width 334 height 28
click at [1088, 599] on button "Send test email" at bounding box center [1064, 609] width 111 height 31
click at [1109, 83] on icon at bounding box center [1108, 88] width 13 height 13
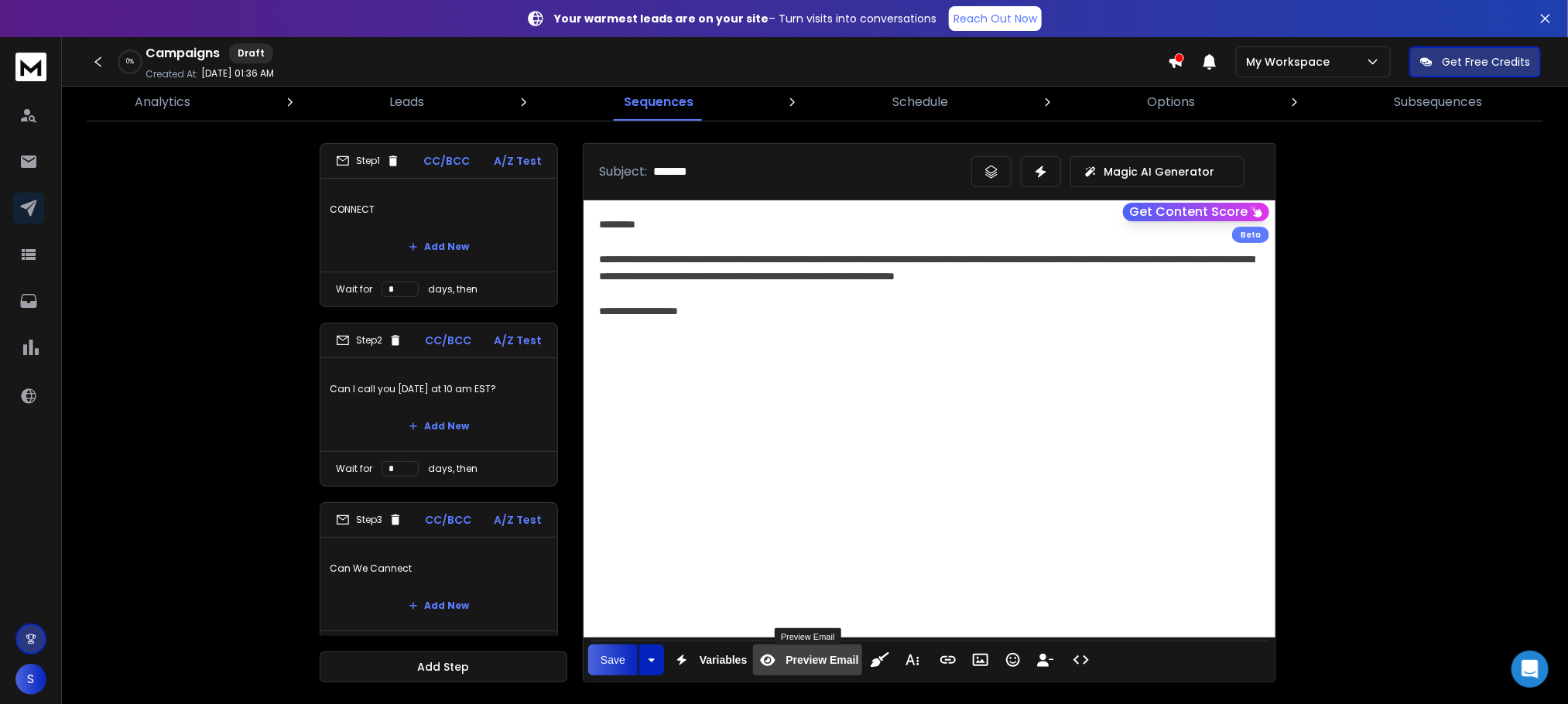
click at [809, 655] on span "Preview Email" at bounding box center [822, 660] width 79 height 13
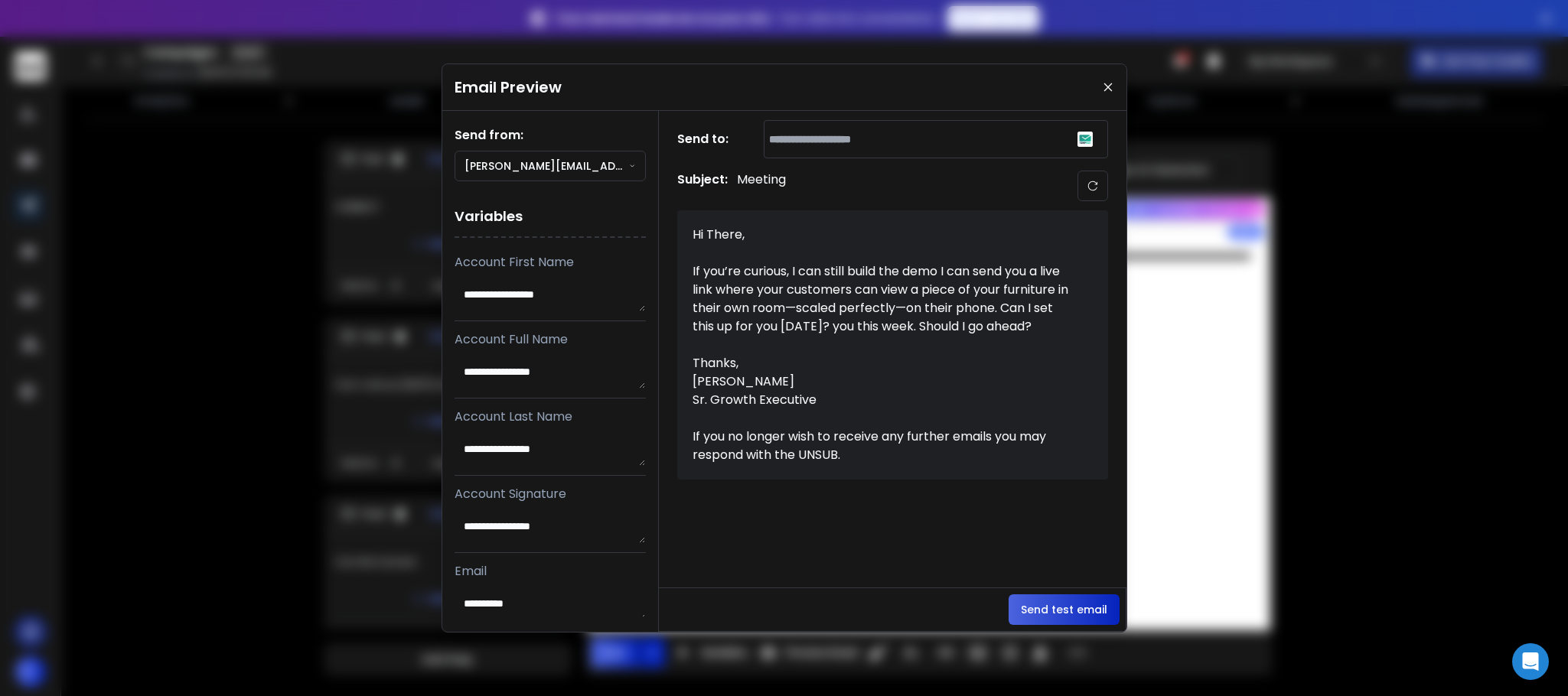
click at [873, 143] on input at bounding box center [935, 139] width 334 height 28
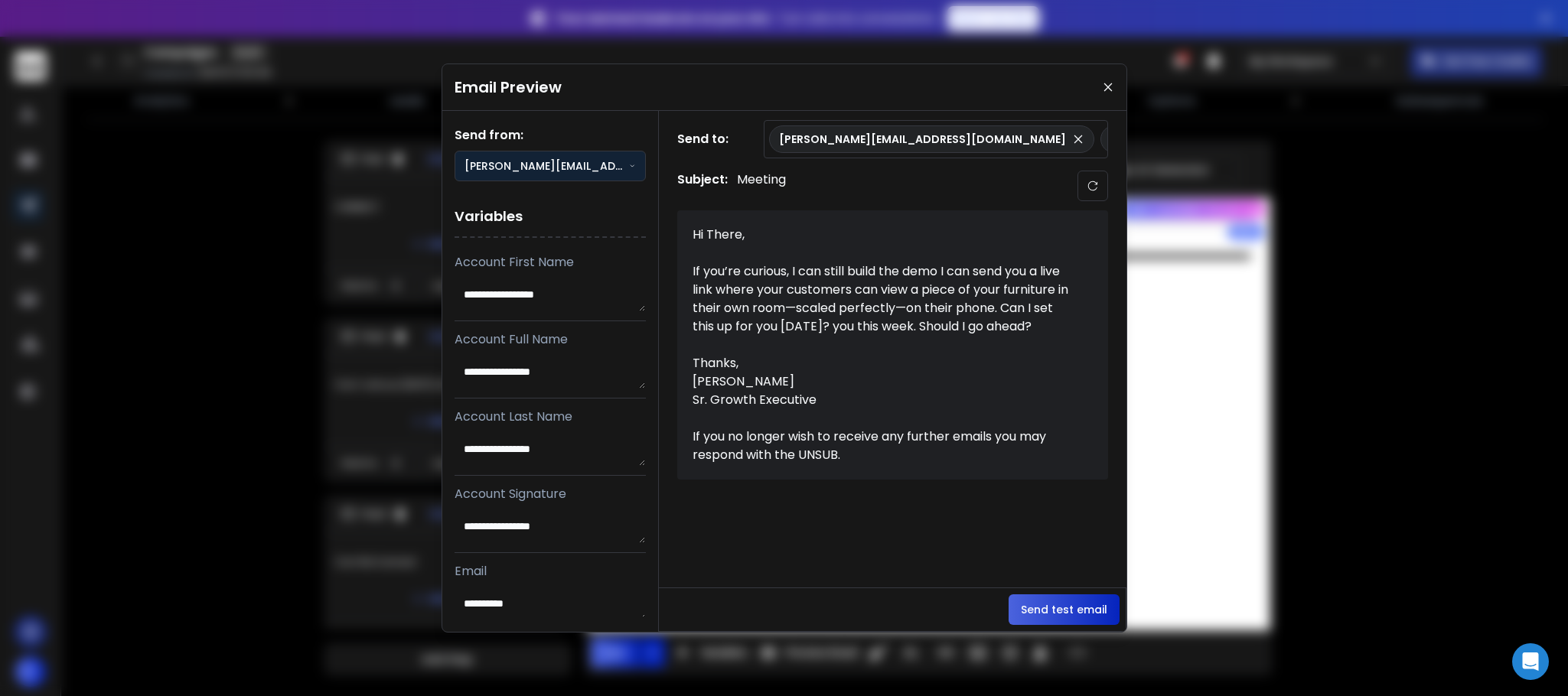
click at [566, 170] on p "[PERSON_NAME][EMAIL_ADDRESS][PERSON_NAME][DOMAIN_NAME]" at bounding box center [547, 166] width 165 height 15
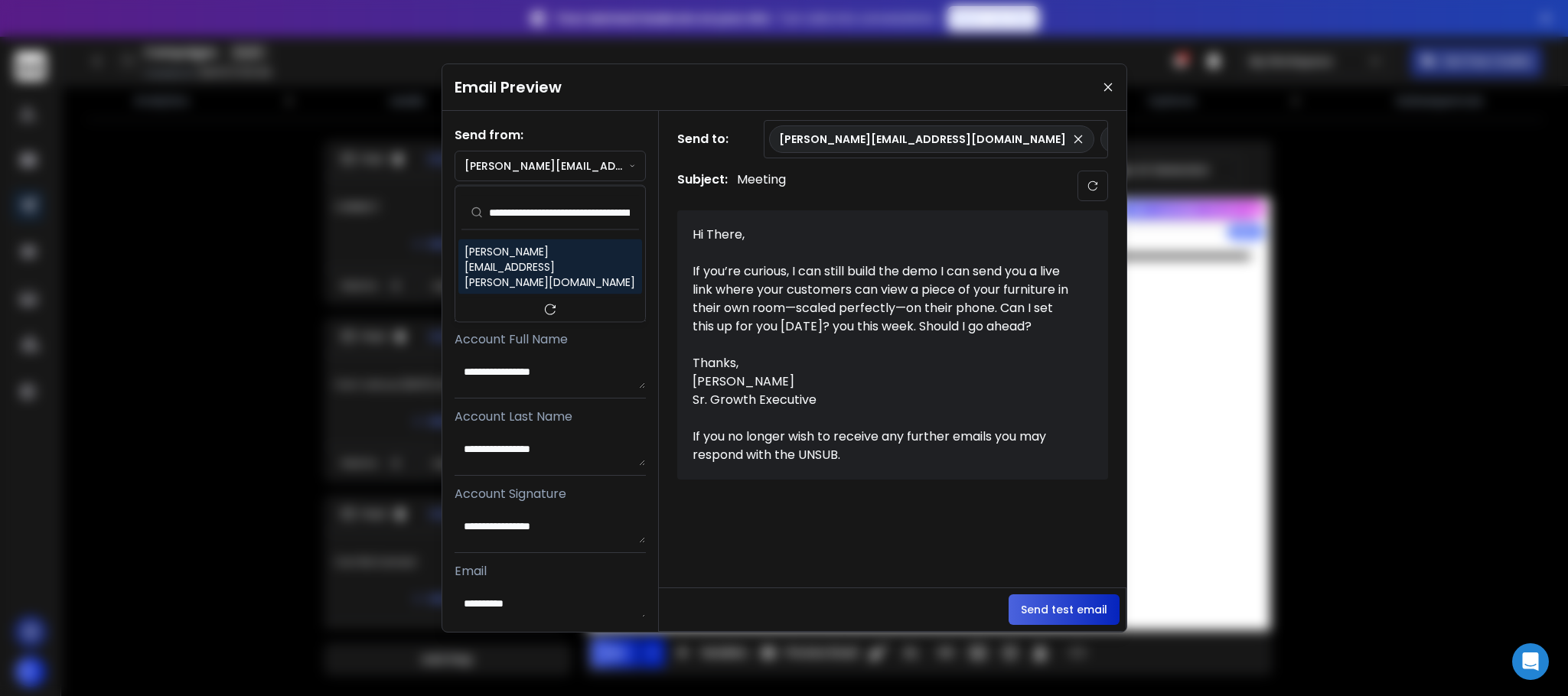
scroll to position [0, 95]
type input "**********"
click at [588, 258] on div "[PERSON_NAME][EMAIL_ADDRESS][PERSON_NAME][DOMAIN_NAME]" at bounding box center [550, 263] width 184 height 55
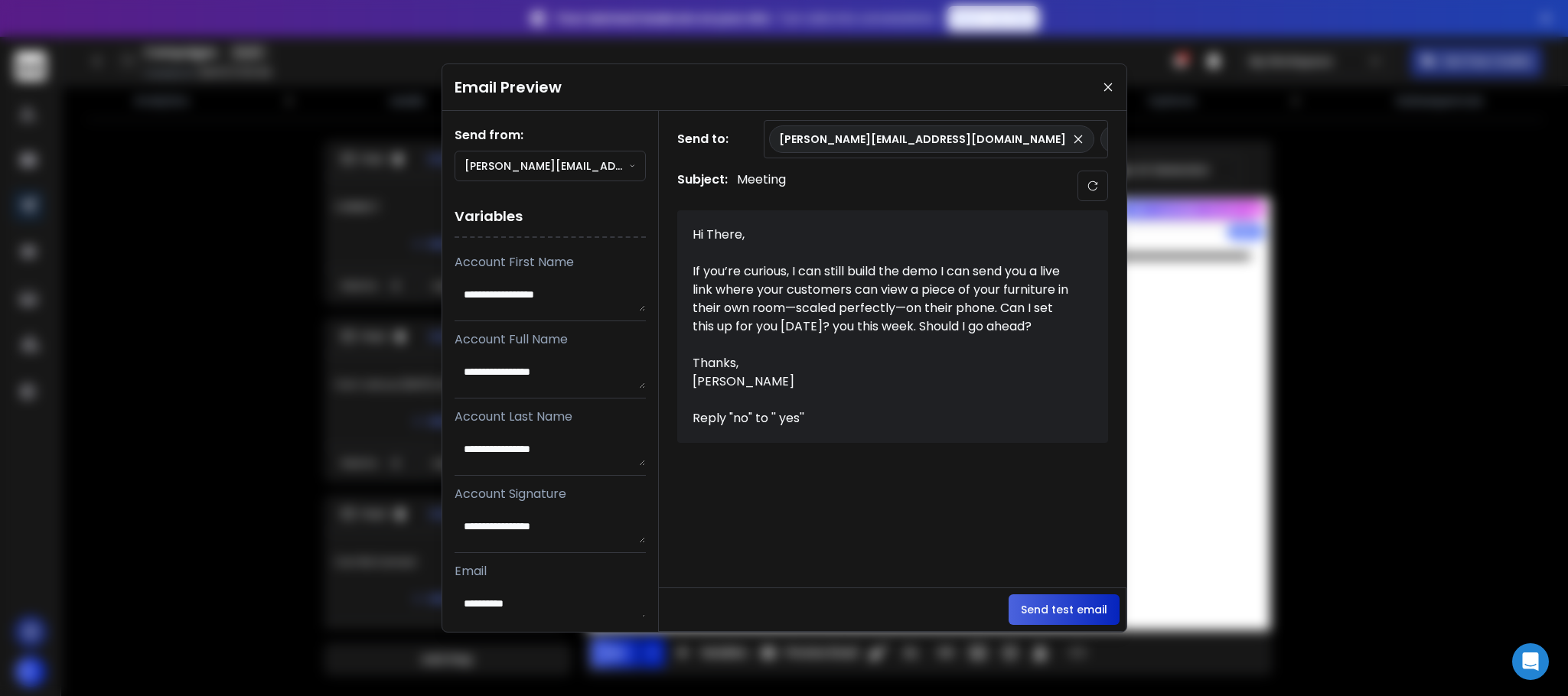
click at [1063, 613] on button "Send test email" at bounding box center [1064, 609] width 111 height 31
